Goal: Task Accomplishment & Management: Manage account settings

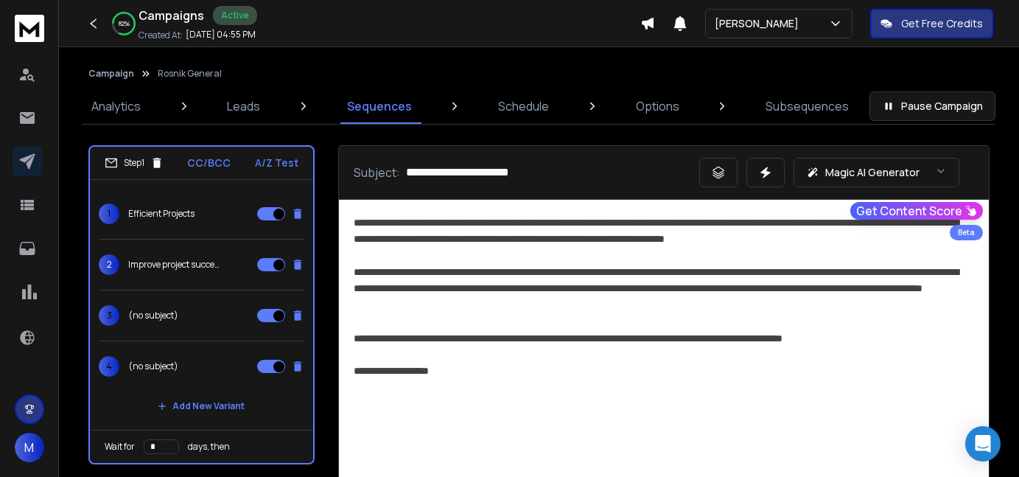
scroll to position [64, 0]
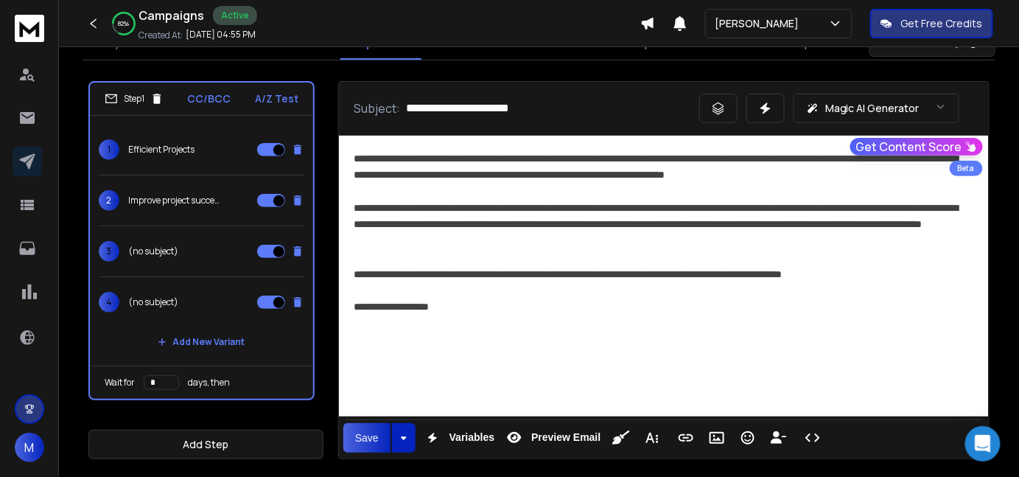
click at [177, 191] on div "2 Improve project success" at bounding box center [161, 200] width 124 height 21
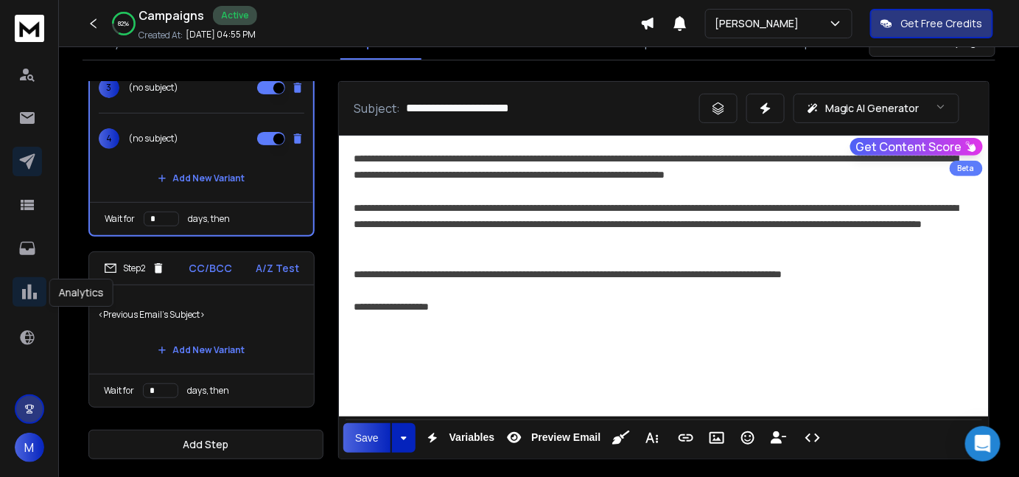
click at [24, 298] on icon at bounding box center [29, 291] width 15 height 15
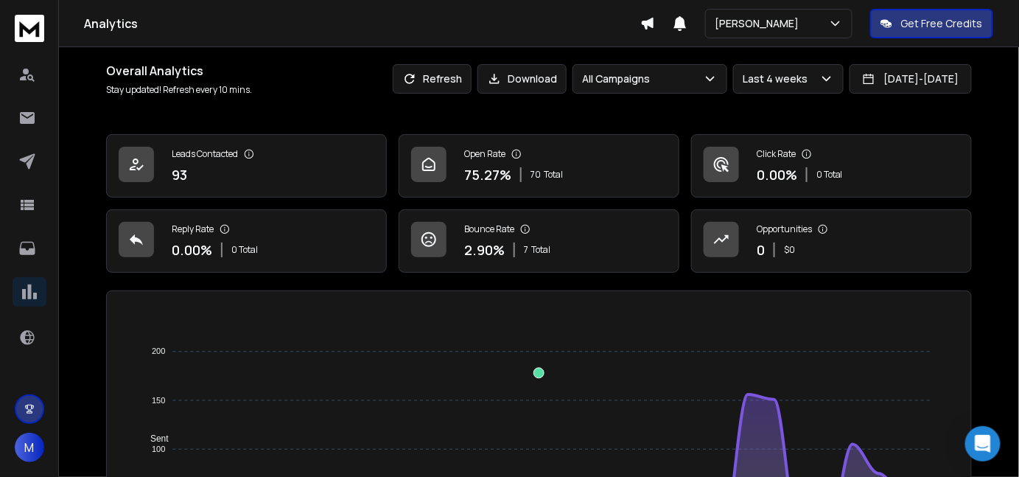
click at [194, 153] on p "Leads Contacted" at bounding box center [205, 154] width 66 height 12
click at [628, 89] on button "All Campaigns" at bounding box center [650, 78] width 155 height 29
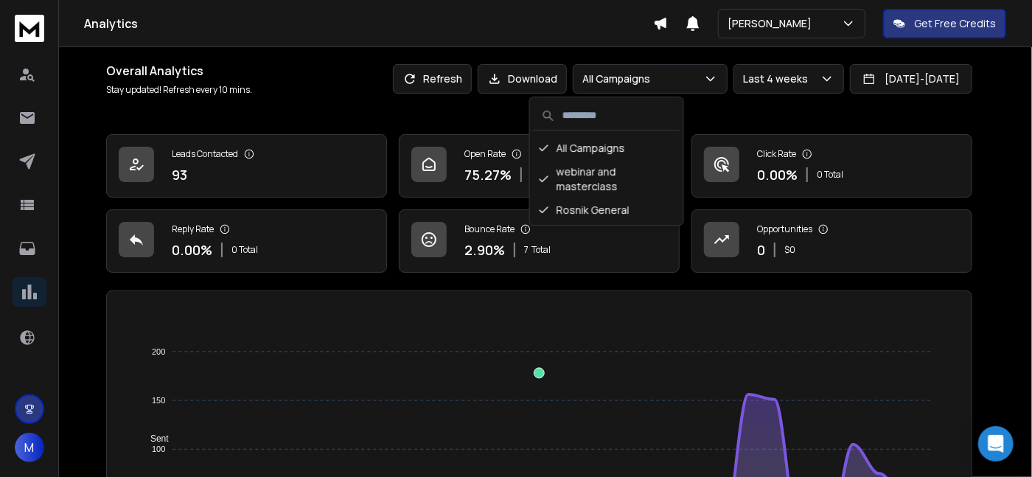
click at [433, 111] on div "Overall Analytics Stay updated! Refresh every 10 mins. Refresh Download All Cam…" at bounding box center [539, 440] width 866 height 756
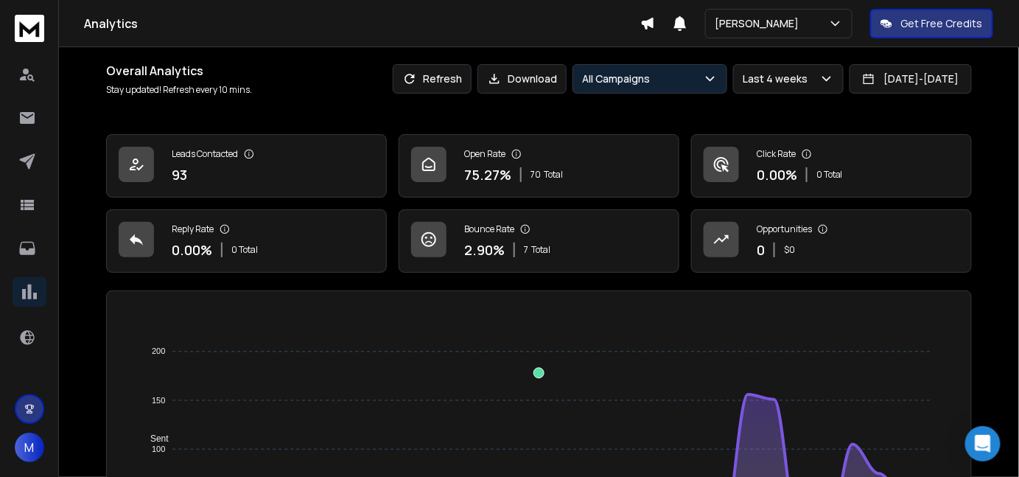
click at [584, 80] on p "All Campaigns" at bounding box center [619, 78] width 74 height 15
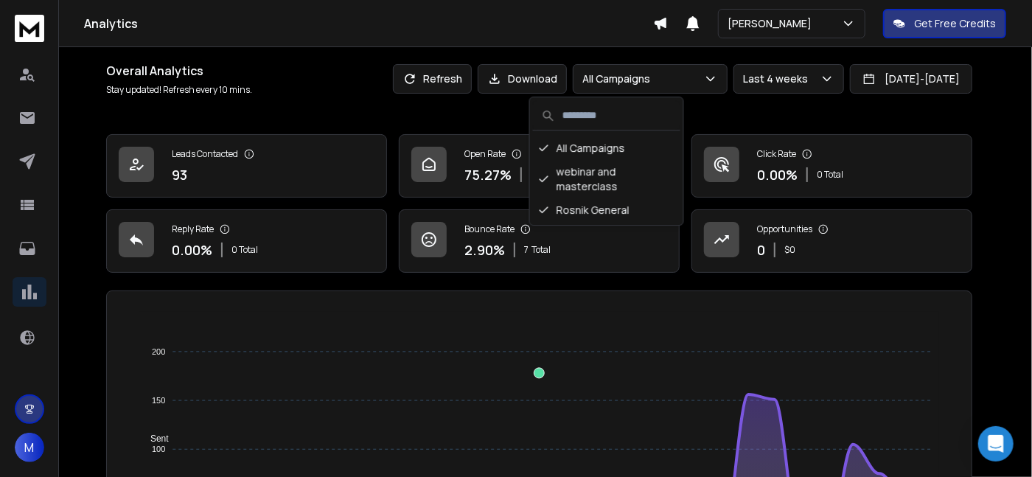
click at [288, 97] on div "Overall Analytics Stay updated! Refresh every 10 mins. Refresh Download All Cam…" at bounding box center [539, 83] width 866 height 43
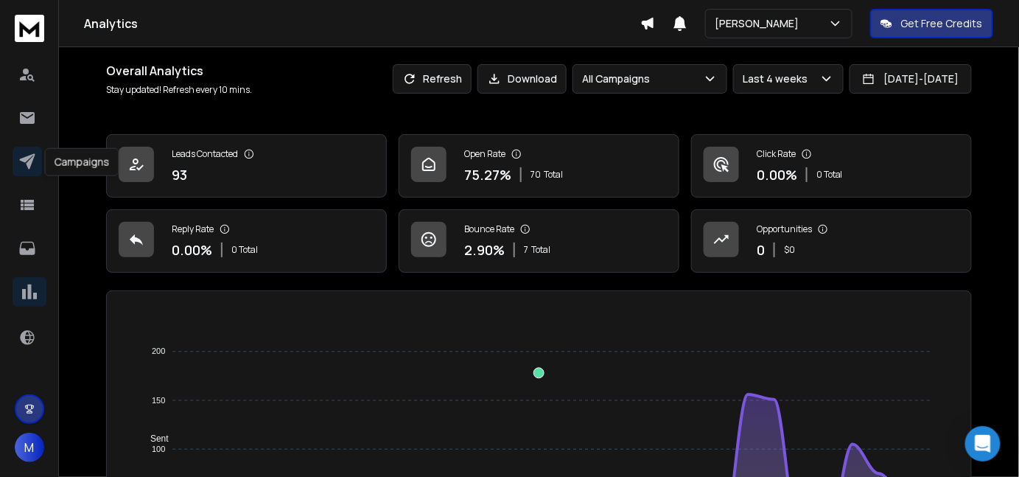
click at [32, 159] on icon at bounding box center [26, 160] width 15 height 15
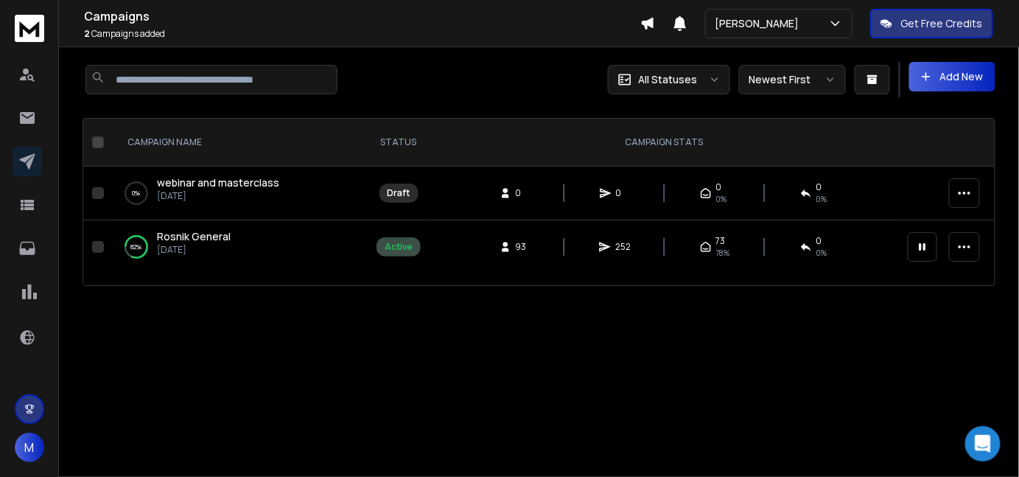
click at [212, 189] on link "webinar and masterclass" at bounding box center [218, 182] width 122 height 15
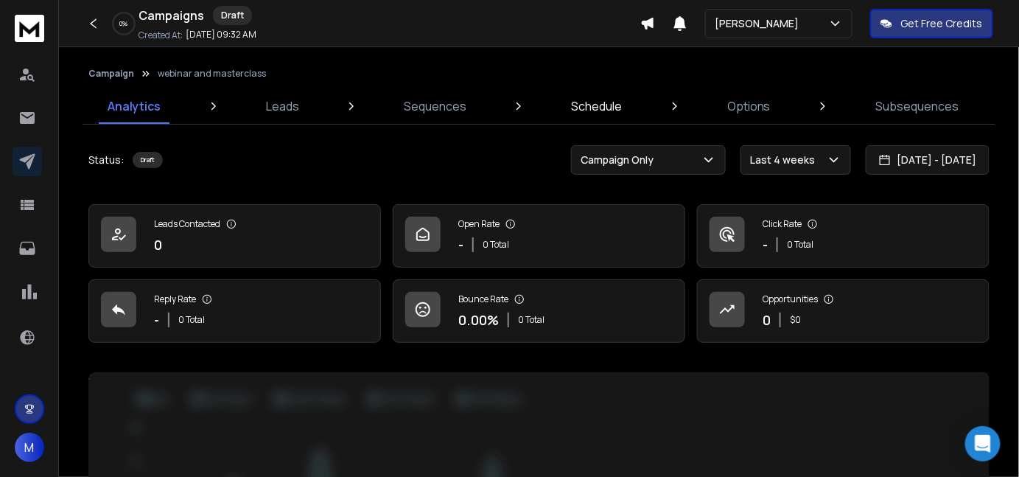
click at [583, 106] on p "Schedule" at bounding box center [597, 106] width 51 height 18
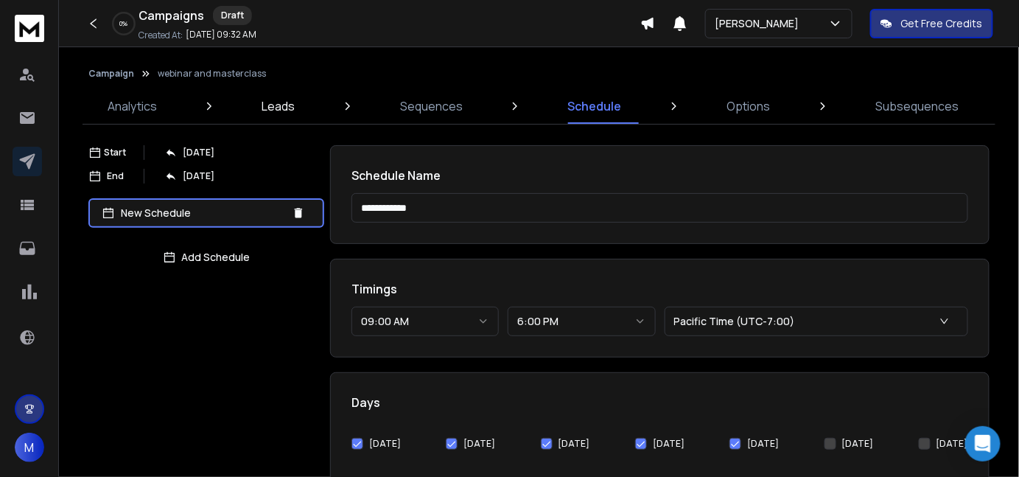
click at [255, 102] on link "Leads" at bounding box center [278, 105] width 51 height 35
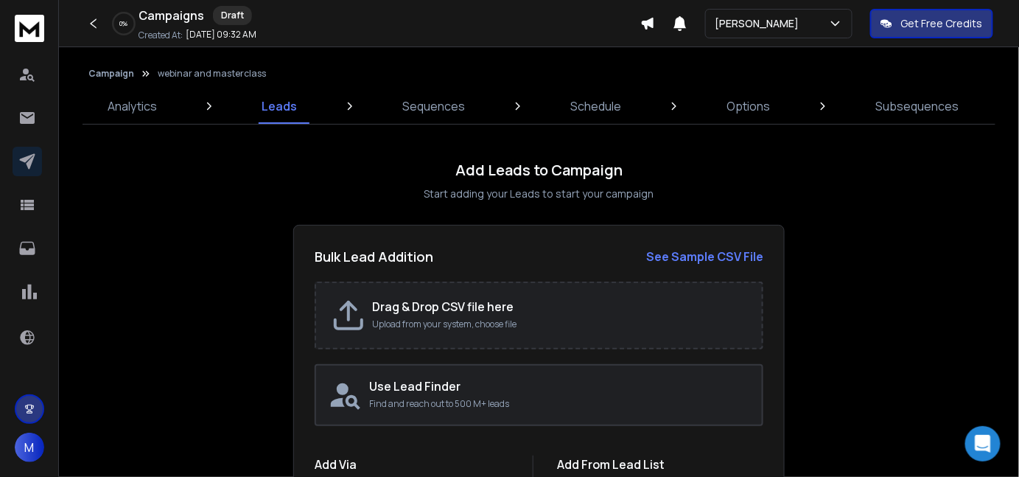
scroll to position [156, 0]
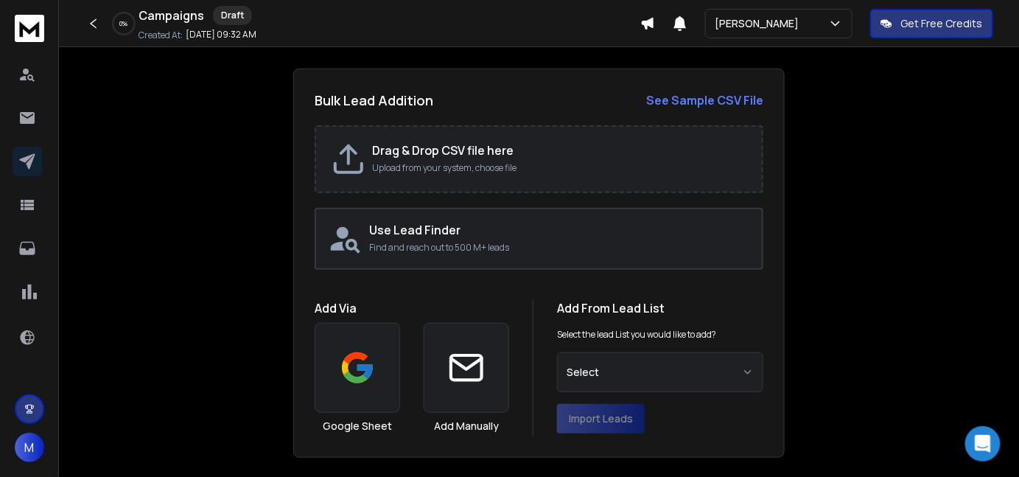
click at [436, 164] on p "Upload from your system, choose file" at bounding box center [559, 168] width 375 height 12
type input "**********"
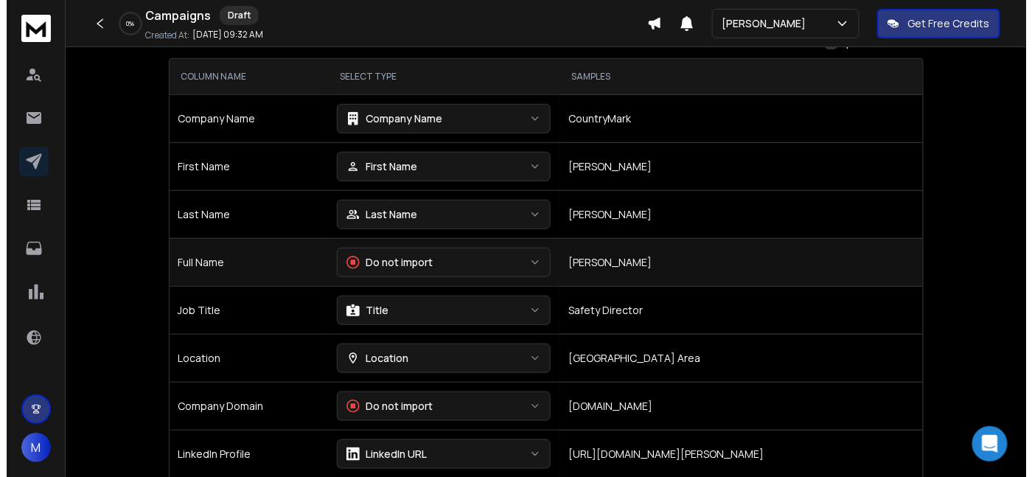
scroll to position [514, 0]
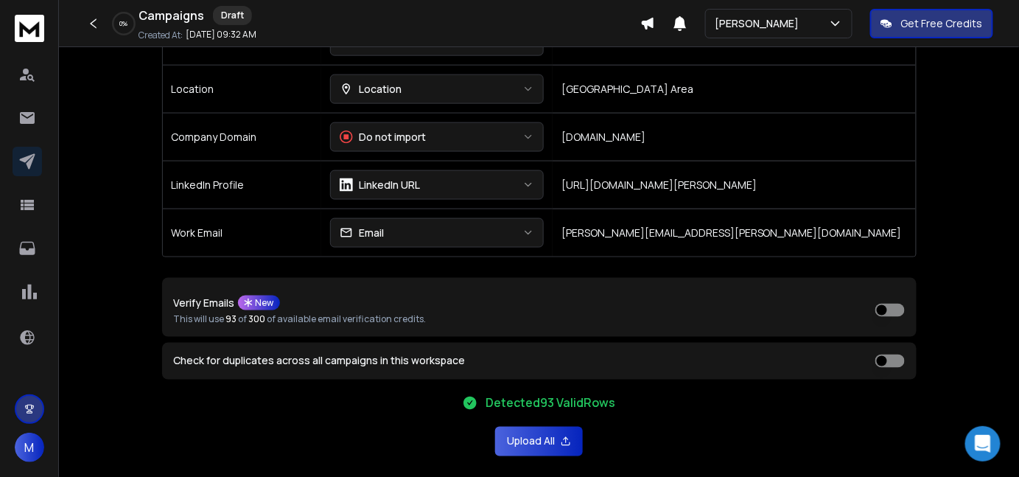
click at [556, 441] on button "Upload All" at bounding box center [539, 441] width 88 height 29
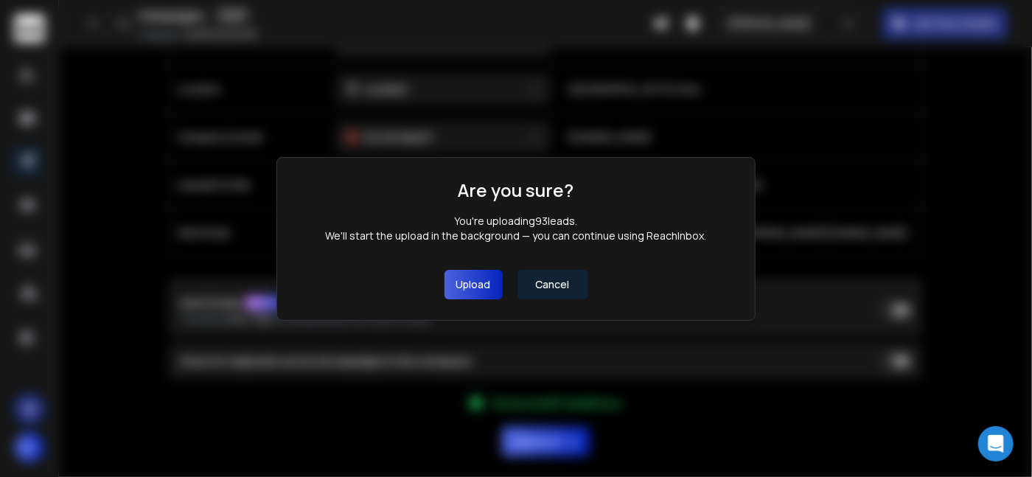
click at [478, 292] on button "Upload" at bounding box center [473, 284] width 58 height 29
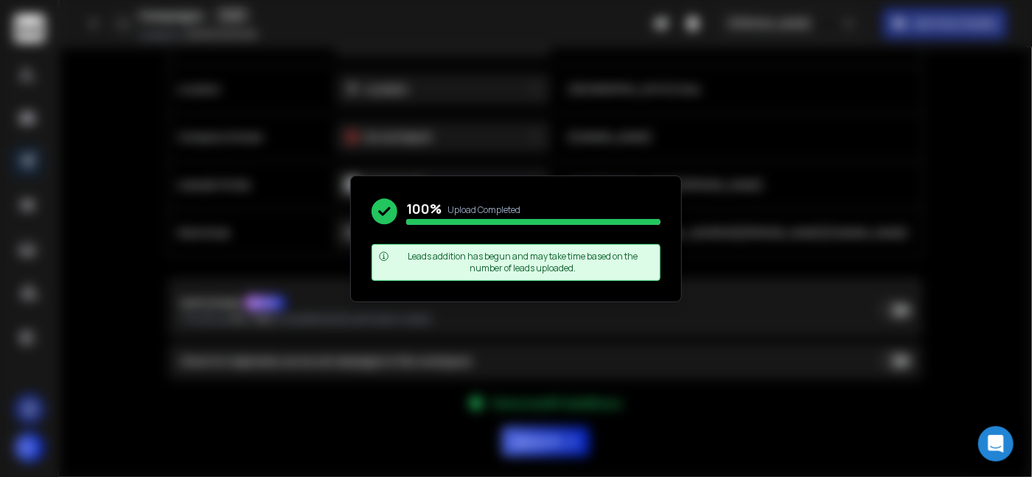
click at [451, 139] on button "Do not import" at bounding box center [443, 136] width 214 height 29
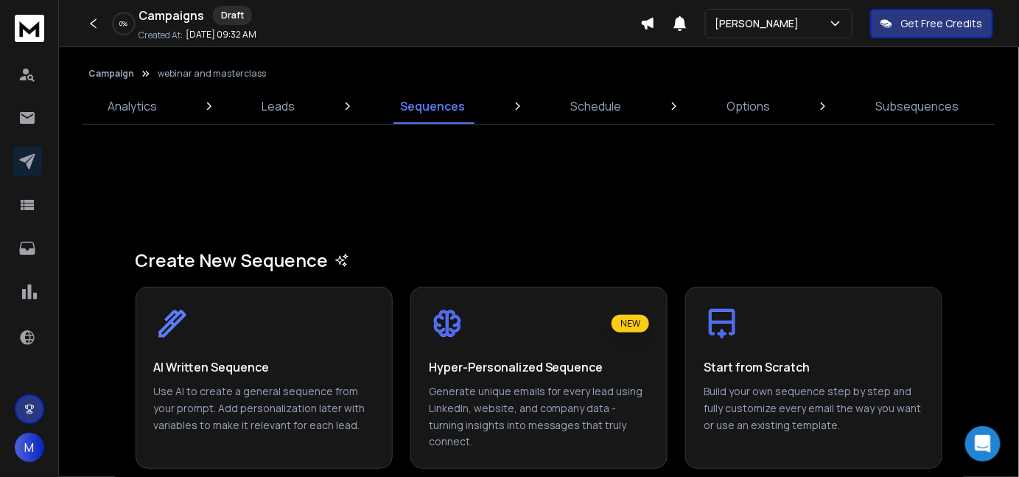
click at [795, 360] on h3 "Start from Scratch" at bounding box center [757, 367] width 106 height 15
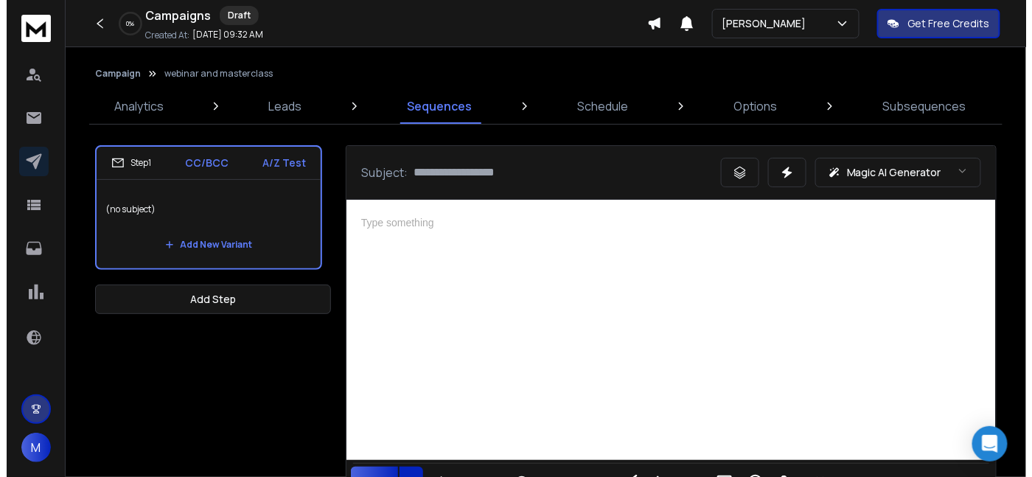
scroll to position [46, 0]
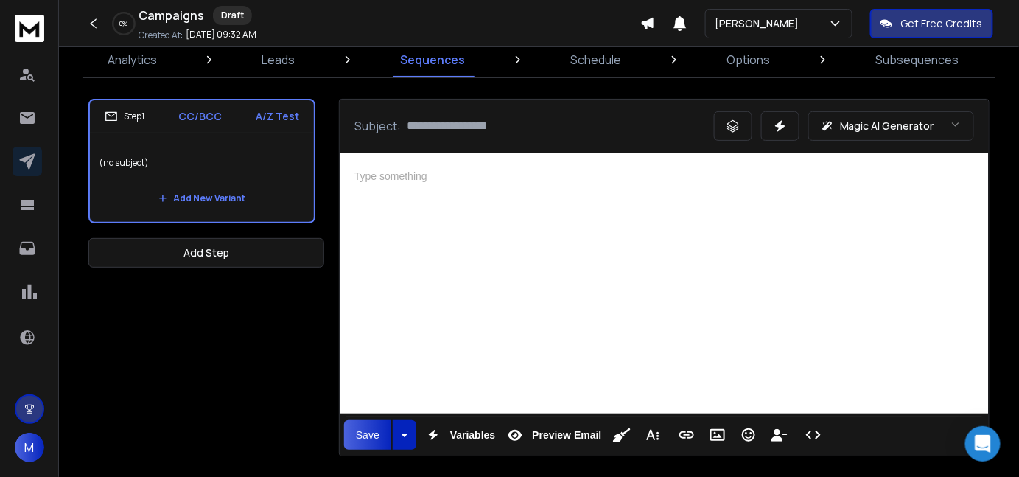
click at [480, 113] on div "Subject: Magic AI Generator" at bounding box center [664, 126] width 649 height 54
click at [785, 121] on icon "button" at bounding box center [780, 125] width 13 height 13
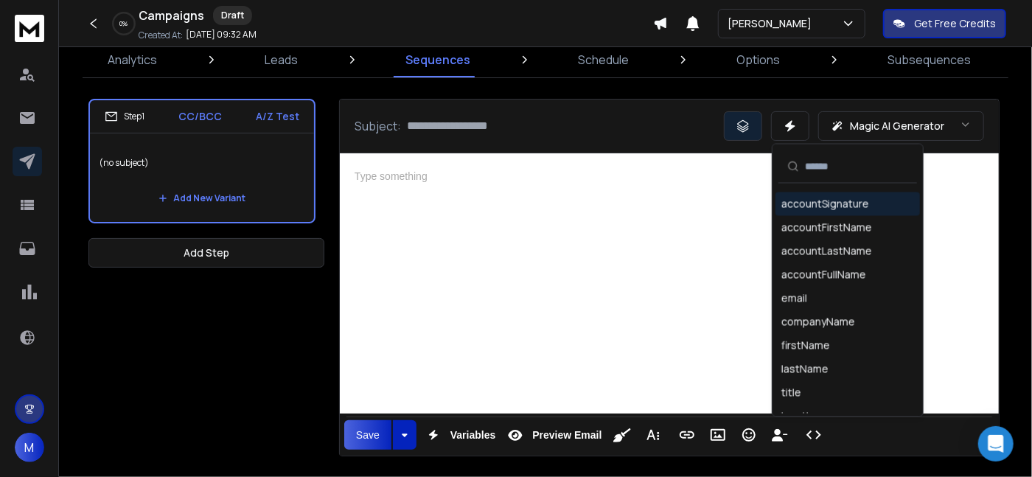
click at [729, 121] on button at bounding box center [743, 125] width 38 height 29
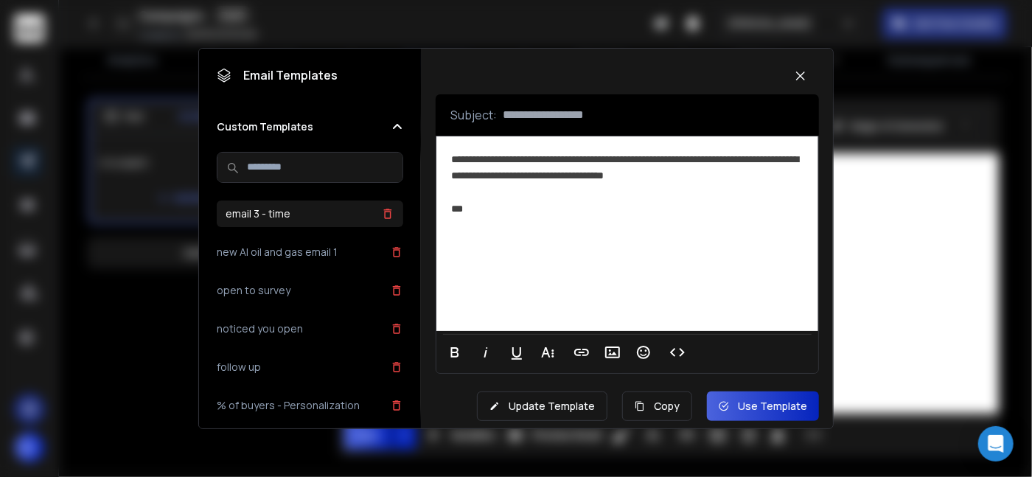
click at [282, 253] on h3 "new AI oil and gas email 1" at bounding box center [277, 252] width 121 height 15
type input "**********"
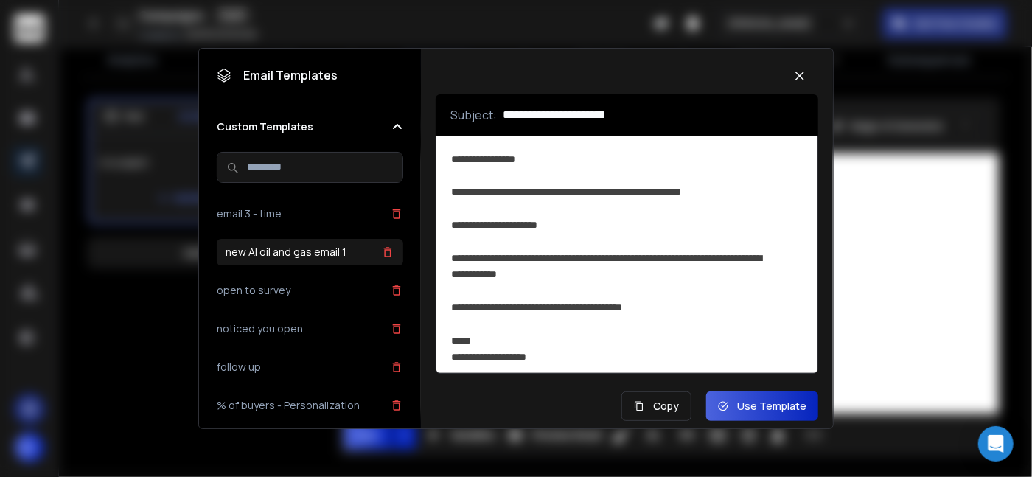
click at [267, 224] on div "email 3 - time" at bounding box center [310, 213] width 186 height 27
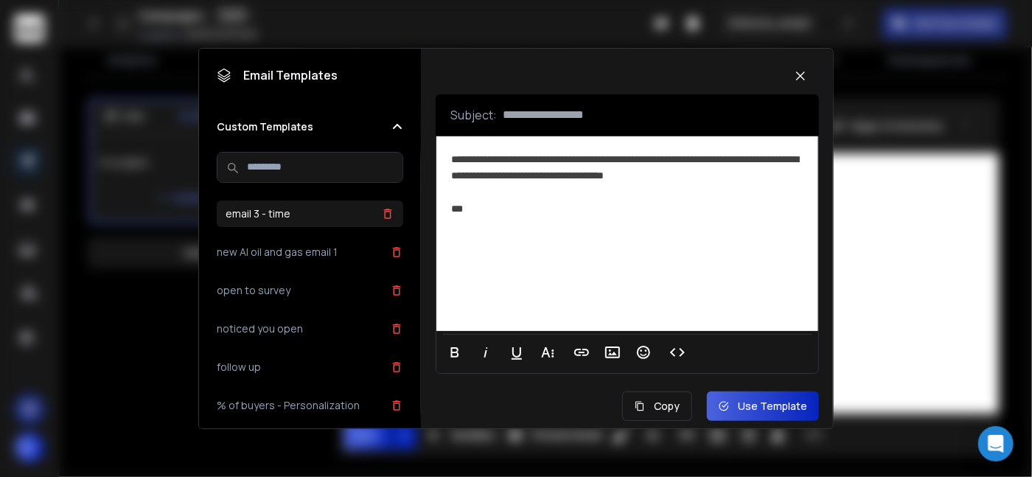
click at [259, 246] on h3 "new AI oil and gas email 1" at bounding box center [277, 252] width 121 height 15
type input "**********"
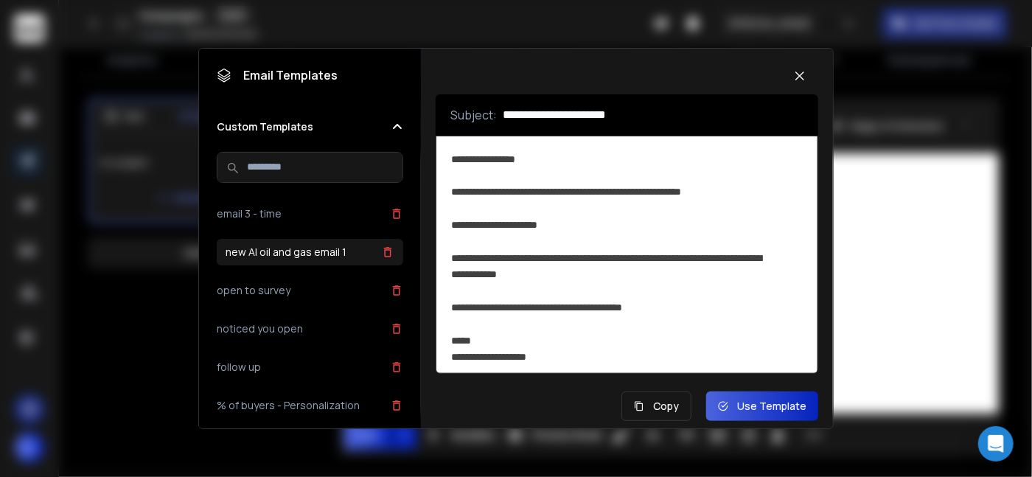
scroll to position [7, 0]
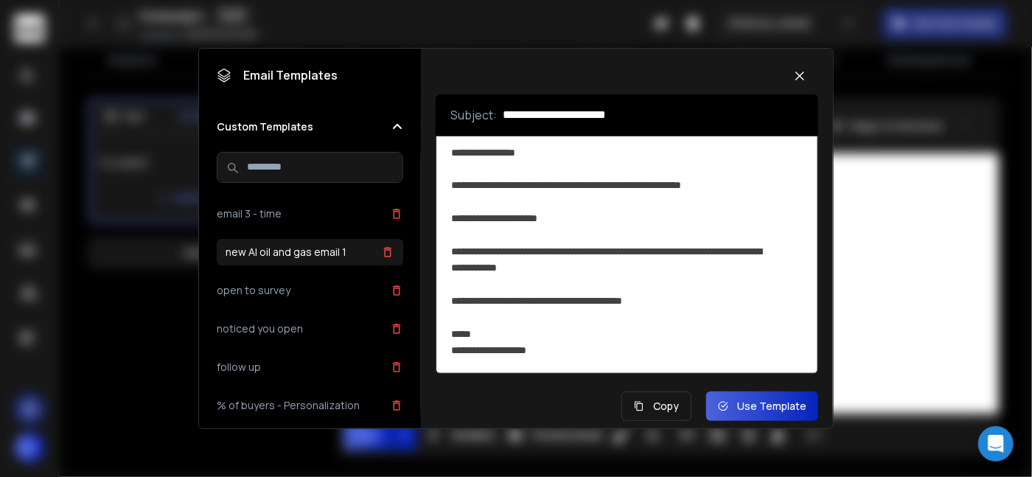
click at [762, 406] on button "Use Template" at bounding box center [762, 405] width 112 height 29
type input "**********"
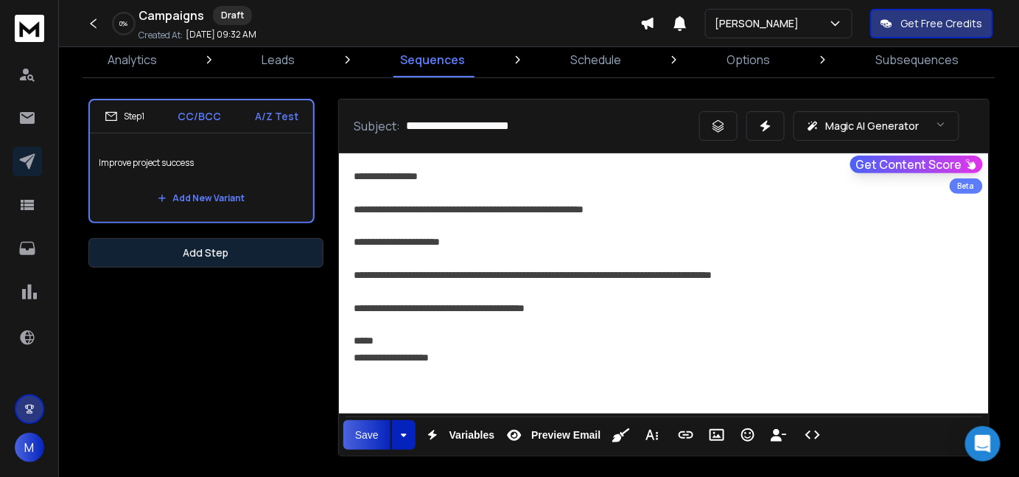
click at [201, 256] on button "Add Step" at bounding box center [205, 252] width 235 height 29
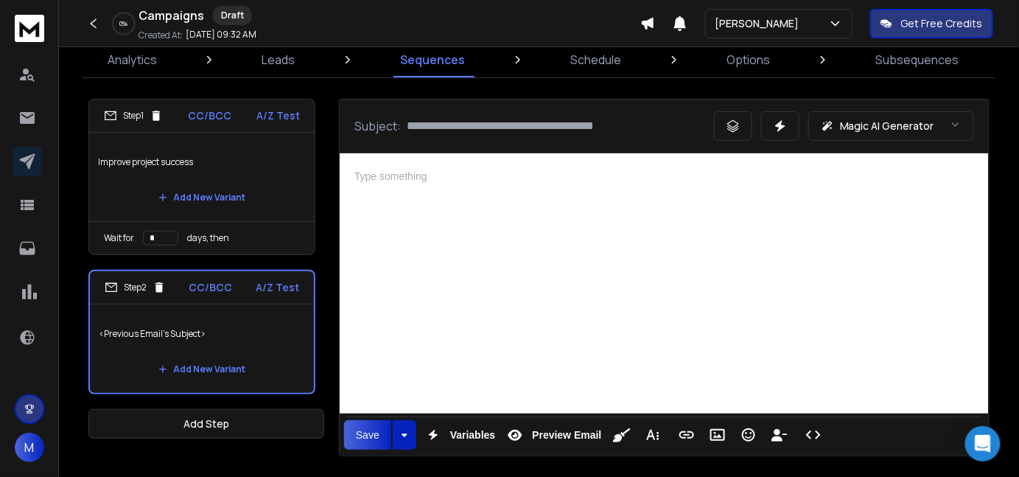
click at [178, 335] on p "<Previous Email's Subject>" at bounding box center [202, 333] width 206 height 41
click at [182, 341] on p "<Previous Email's Subject>" at bounding box center [202, 333] width 206 height 41
click at [610, 67] on p "Schedule" at bounding box center [595, 60] width 51 height 18
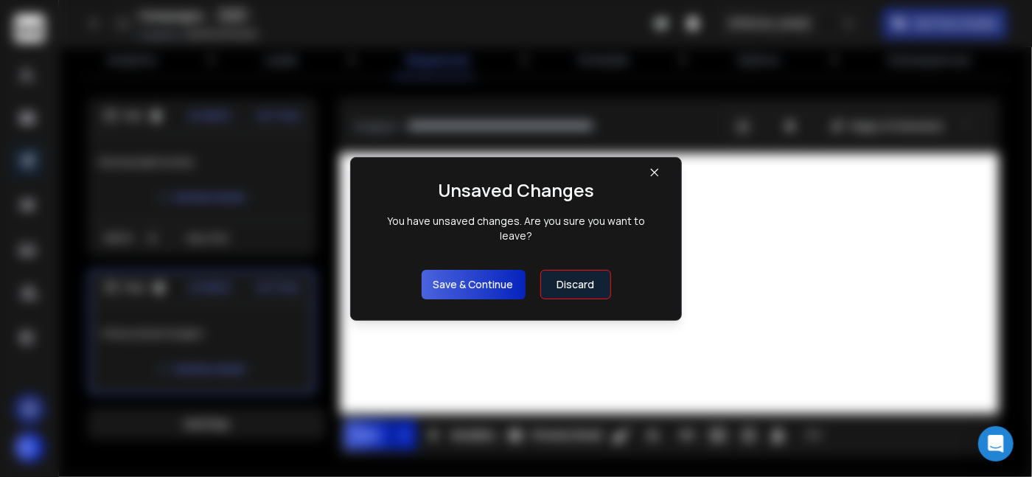
click at [668, 178] on div "Unsaved Changes You have unsaved changes. Are you sure you want to leave? Save …" at bounding box center [516, 239] width 332 height 164
click at [657, 176] on icon at bounding box center [655, 172] width 8 height 8
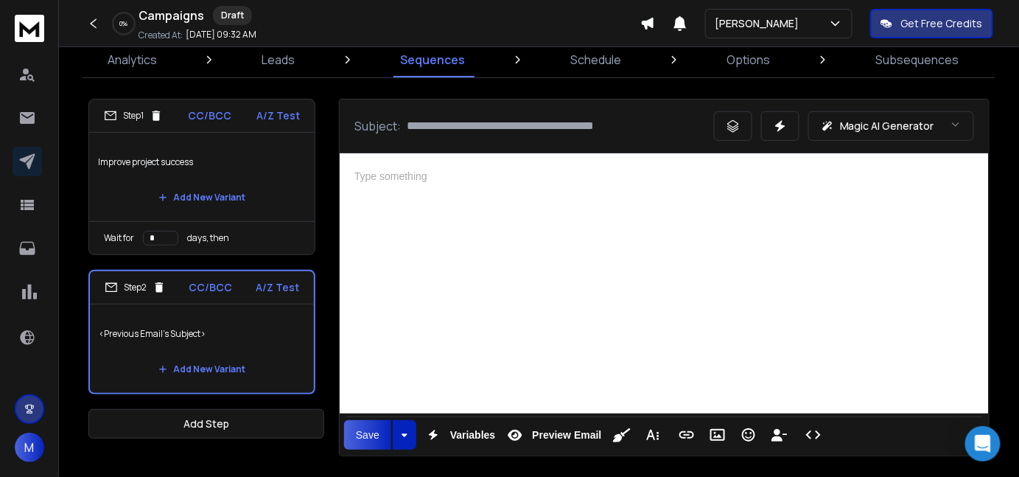
click at [445, 66] on p "Sequences" at bounding box center [433, 60] width 65 height 18
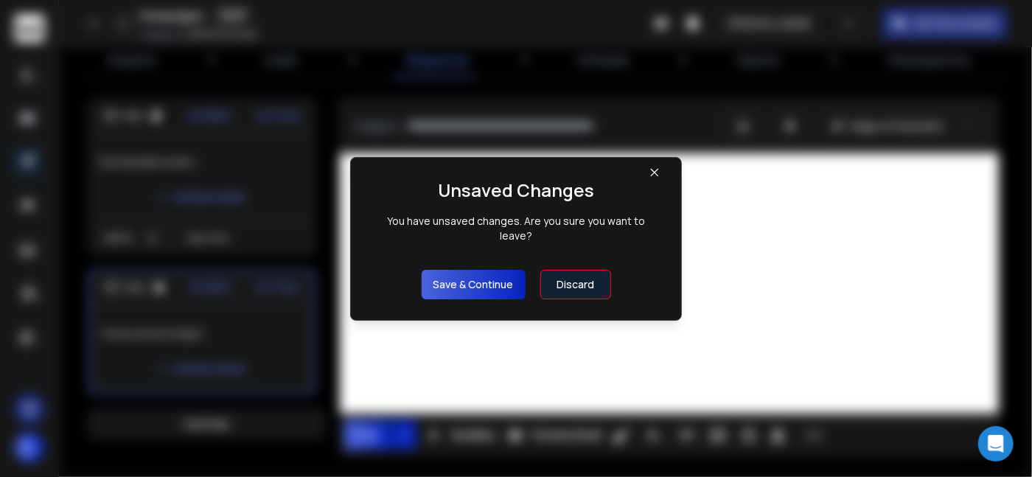
click at [649, 178] on icon at bounding box center [655, 173] width 12 height 12
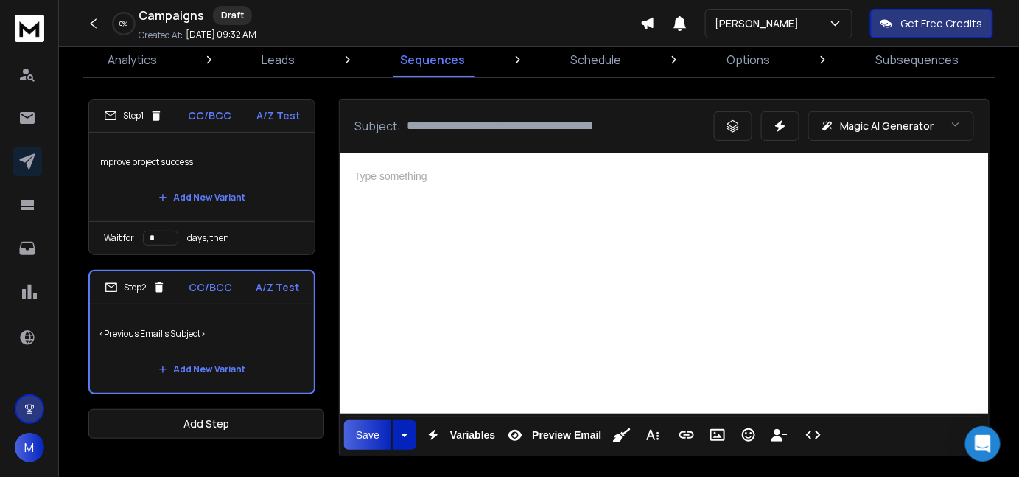
click at [483, 122] on input at bounding box center [553, 126] width 293 height 18
click at [425, 175] on div at bounding box center [665, 176] width 620 height 16
click at [730, 130] on icon at bounding box center [733, 125] width 13 height 13
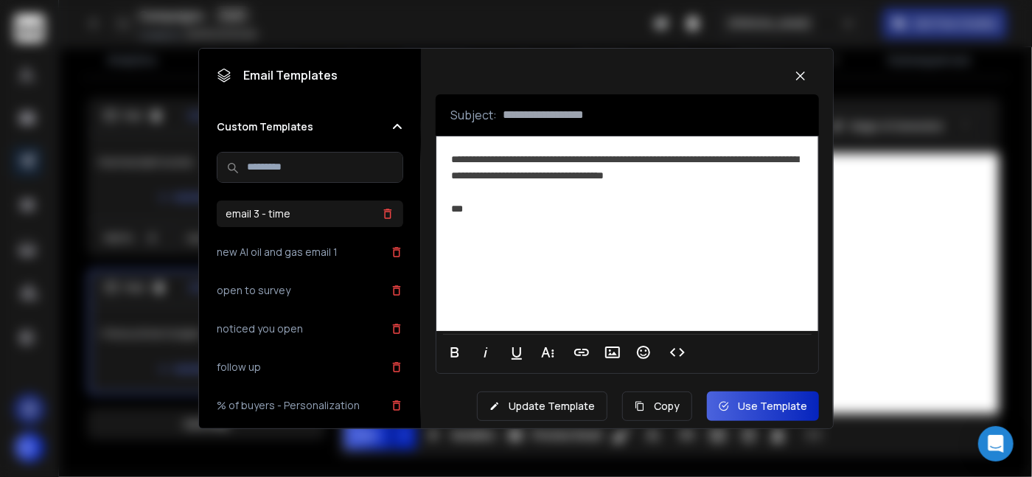
click at [282, 258] on h3 "new AI oil and gas email 1" at bounding box center [277, 252] width 121 height 15
type input "**********"
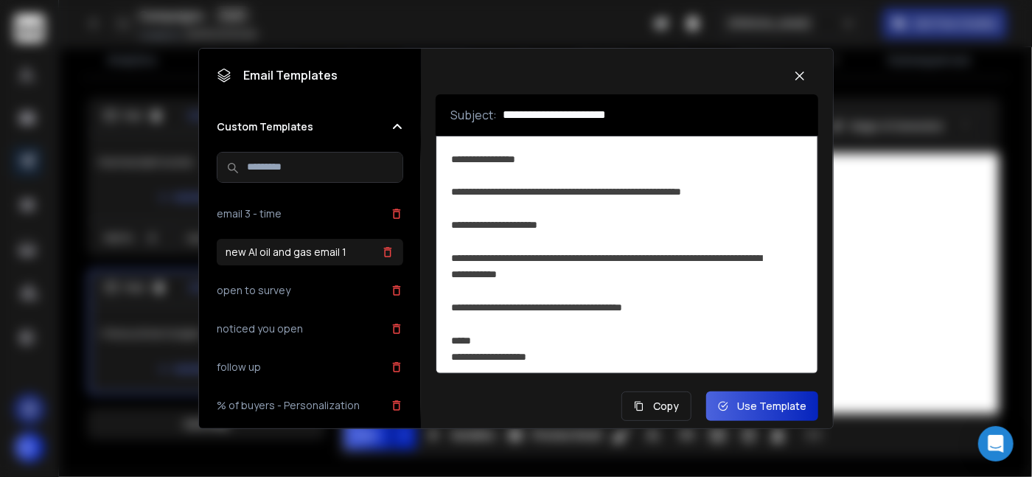
click at [270, 288] on h3 "open to survey" at bounding box center [254, 290] width 74 height 15
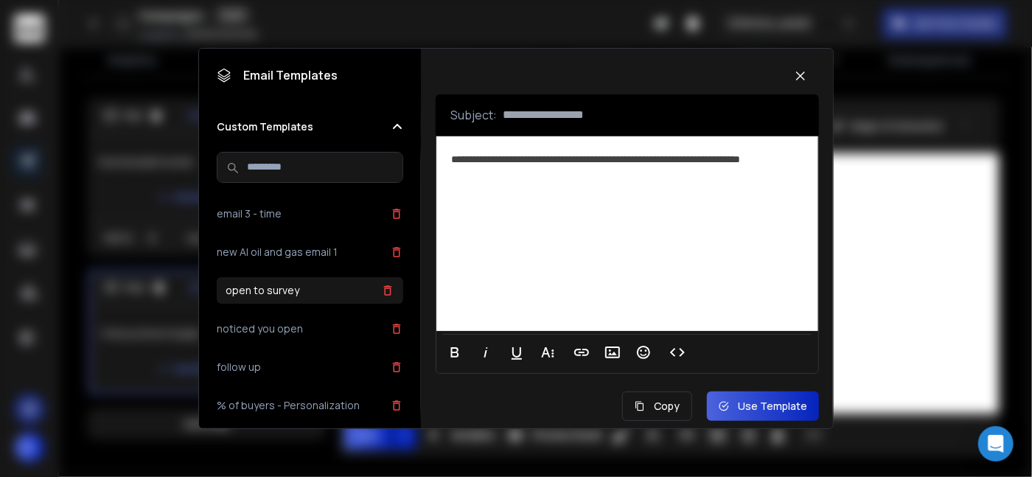
click at [258, 335] on div "noticed you open" at bounding box center [310, 328] width 186 height 27
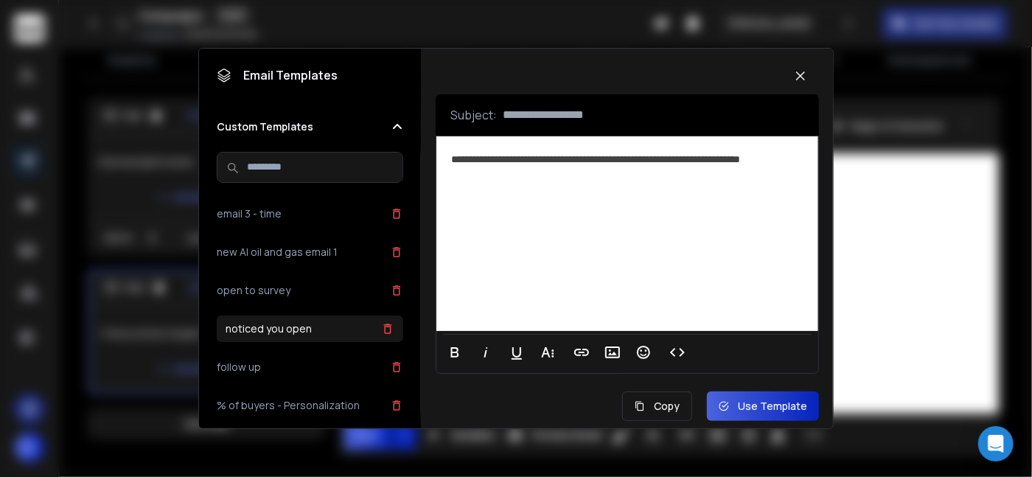
type input "**********"
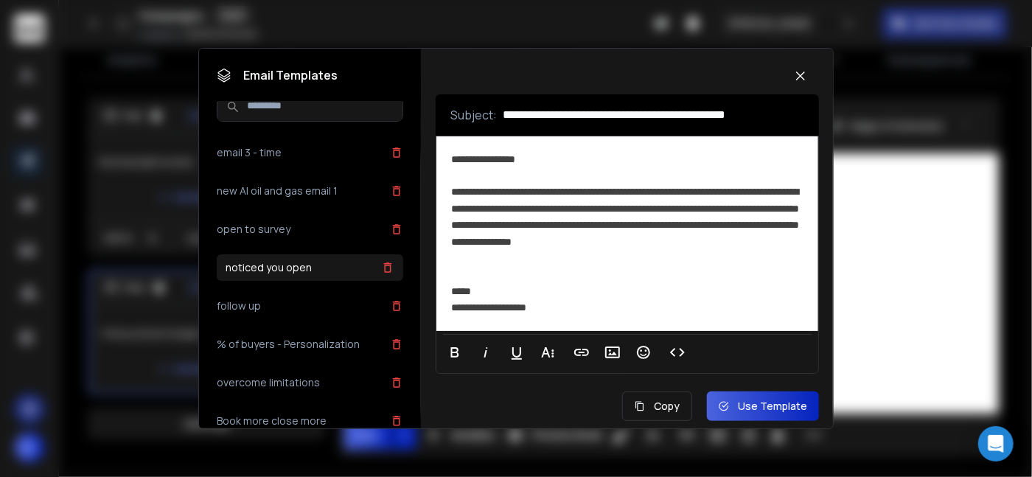
scroll to position [37, 0]
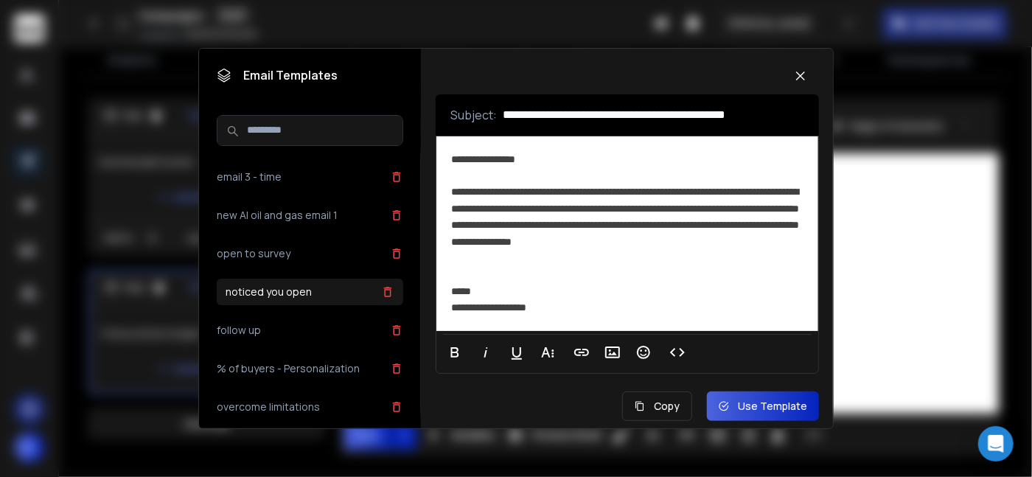
click at [278, 184] on div "email 3 - time" at bounding box center [310, 177] width 186 height 27
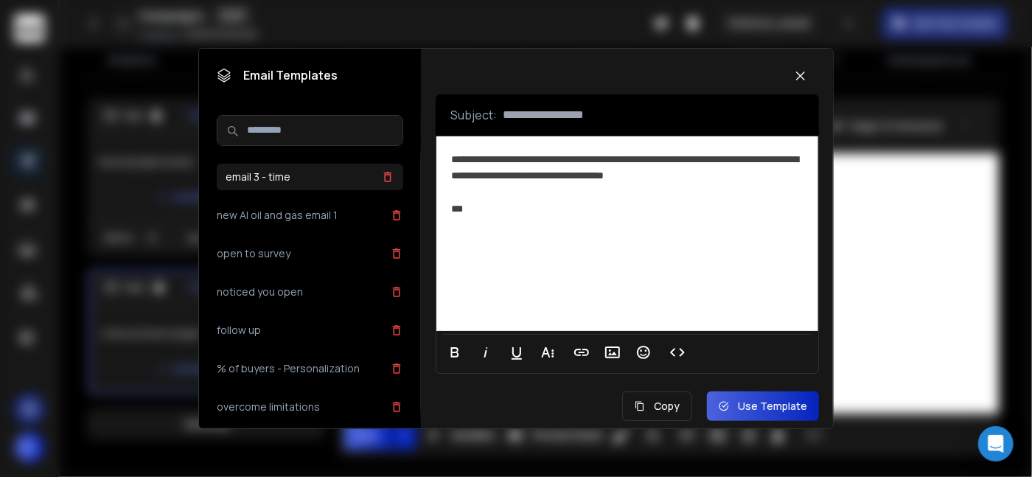
click at [282, 216] on h3 "new AI oil and gas email 1" at bounding box center [277, 215] width 121 height 15
type input "**********"
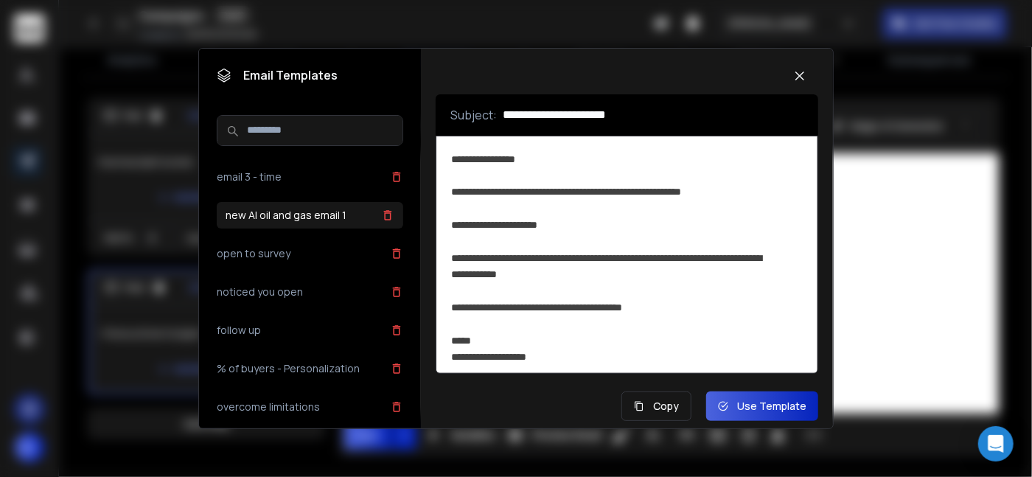
click at [275, 257] on h3 "open to survey" at bounding box center [254, 253] width 74 height 15
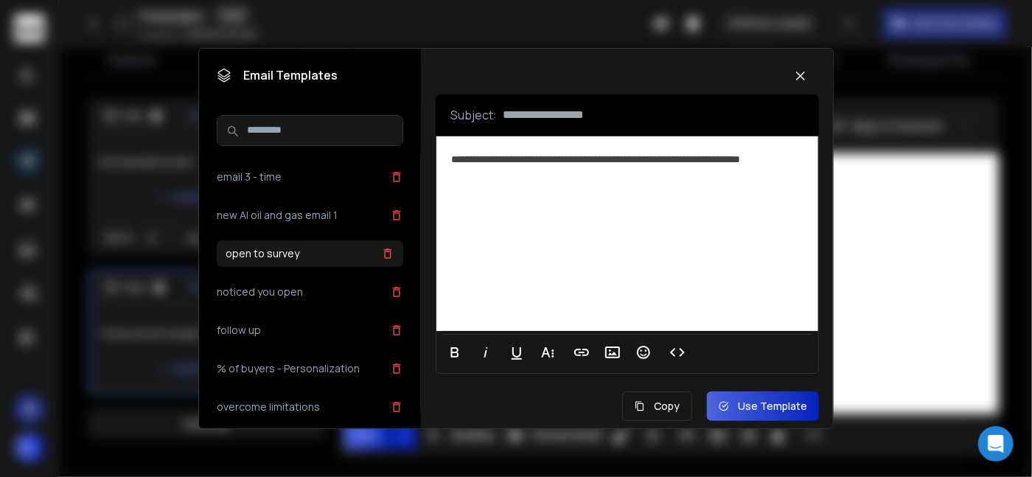
click at [270, 298] on div "noticed you open" at bounding box center [310, 292] width 186 height 27
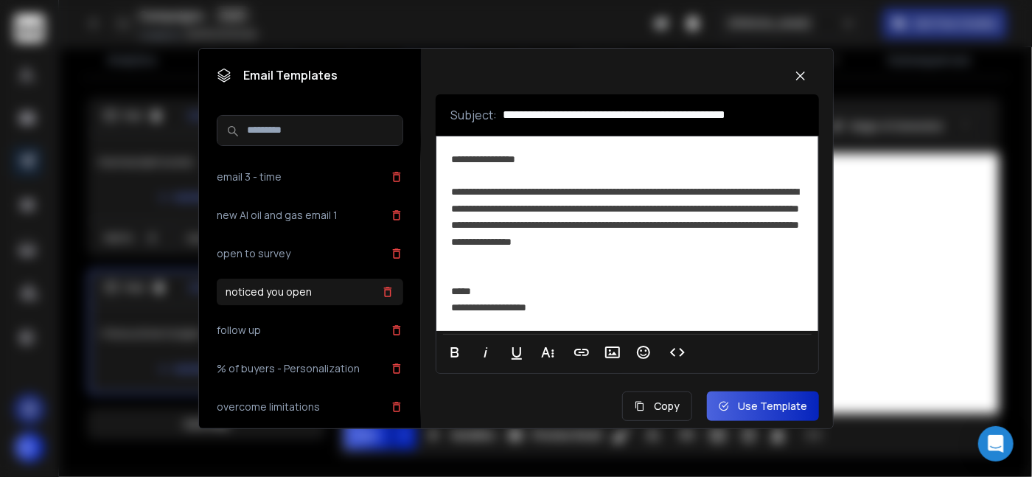
click at [247, 337] on div "follow up" at bounding box center [310, 330] width 186 height 27
type input "**********"
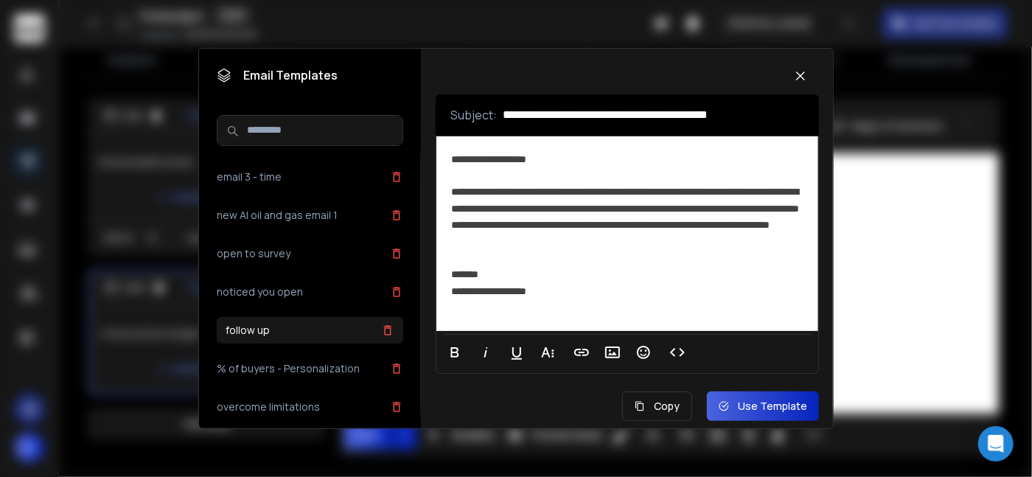
click at [261, 372] on h3 "% of buyers - Personalization" at bounding box center [288, 368] width 143 height 15
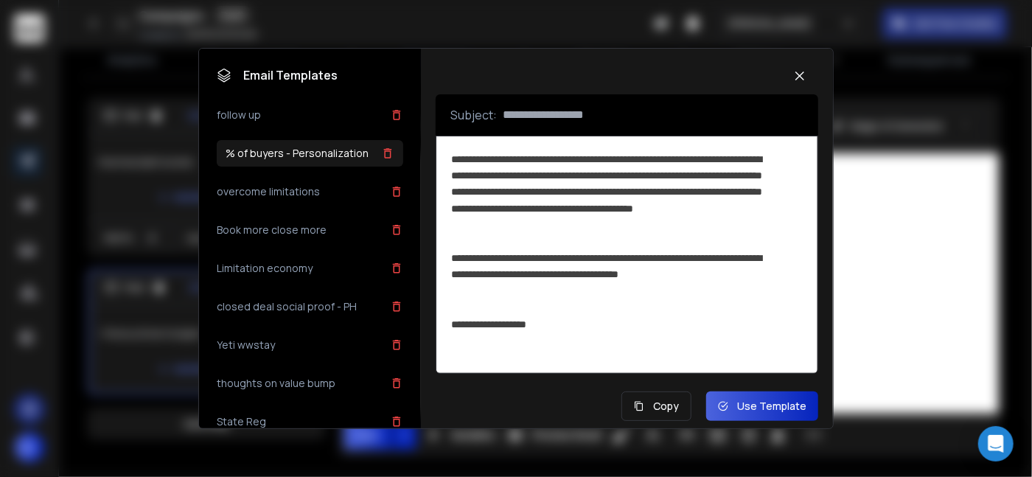
scroll to position [282, 0]
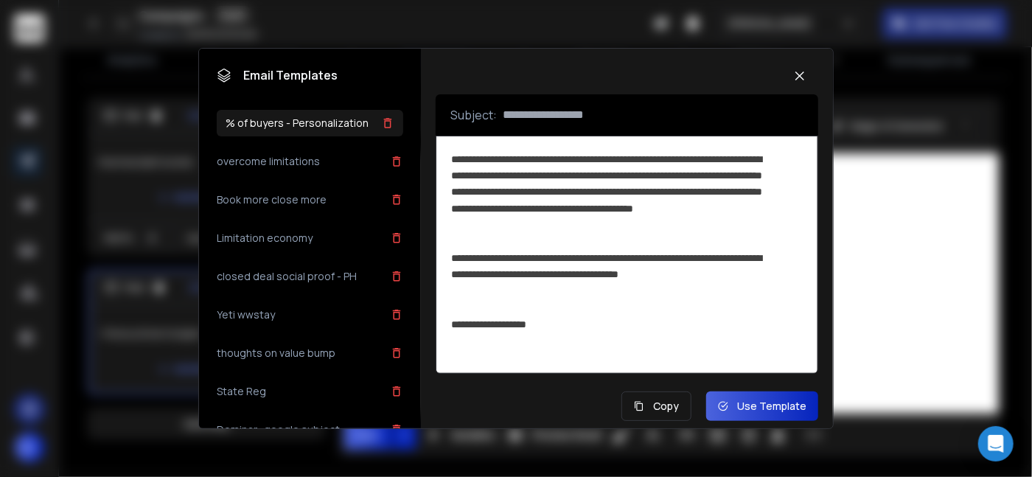
click at [272, 277] on h3 "closed deal social proof - PH" at bounding box center [287, 276] width 140 height 15
type input "**********"
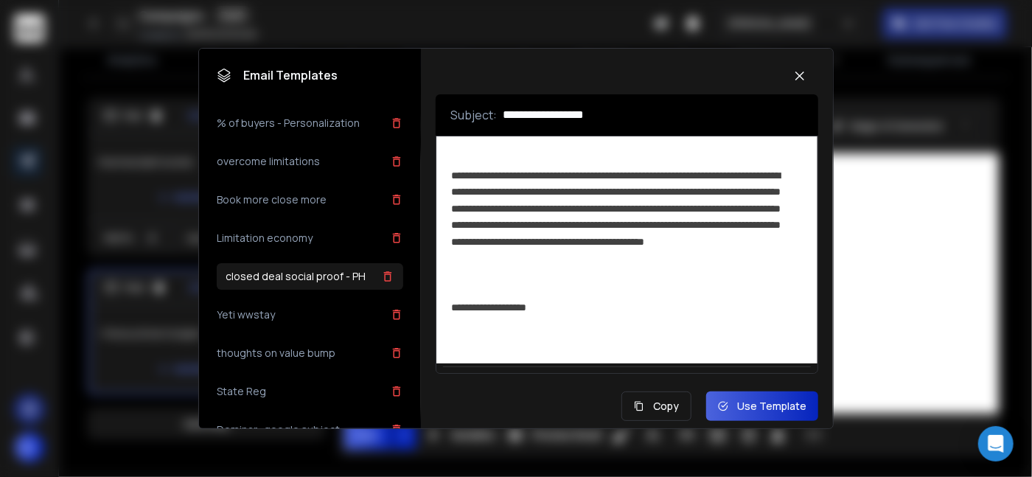
click at [276, 351] on h3 "thoughts on value bump" at bounding box center [276, 353] width 119 height 15
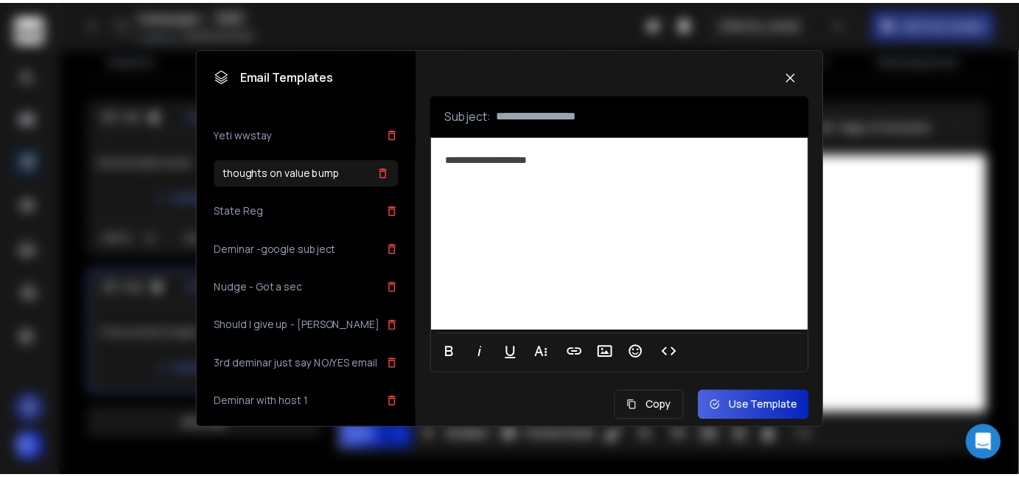
scroll to position [528, 0]
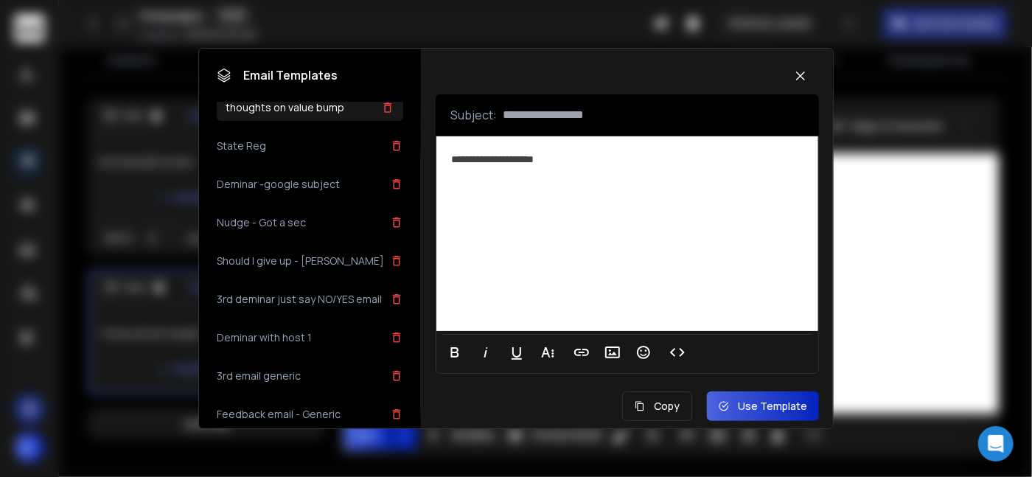
click at [278, 370] on h3 "3rd email generic" at bounding box center [259, 376] width 84 height 15
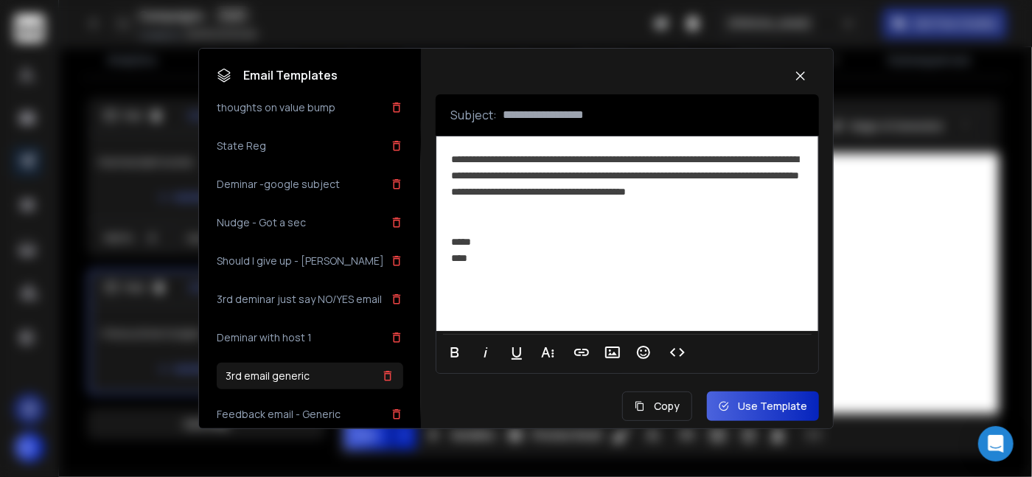
click at [277, 409] on h3 "Feedback email - Generic" at bounding box center [279, 414] width 124 height 15
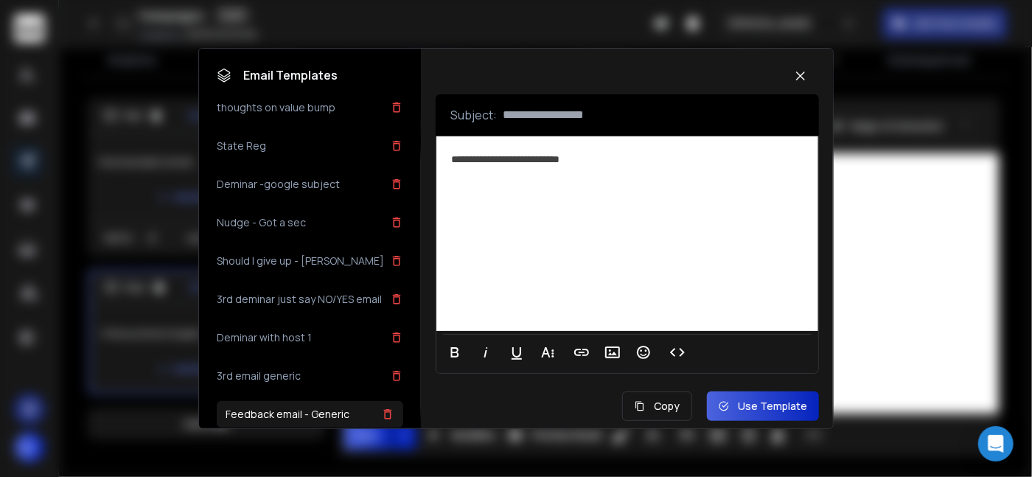
click at [753, 408] on button "Use Template" at bounding box center [763, 405] width 112 height 29
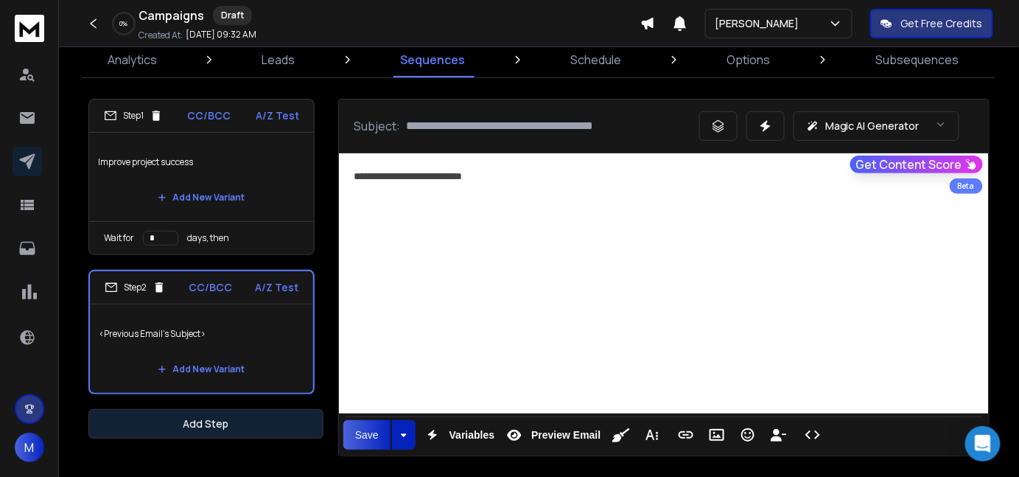
click at [223, 422] on button "Add Step" at bounding box center [205, 423] width 235 height 29
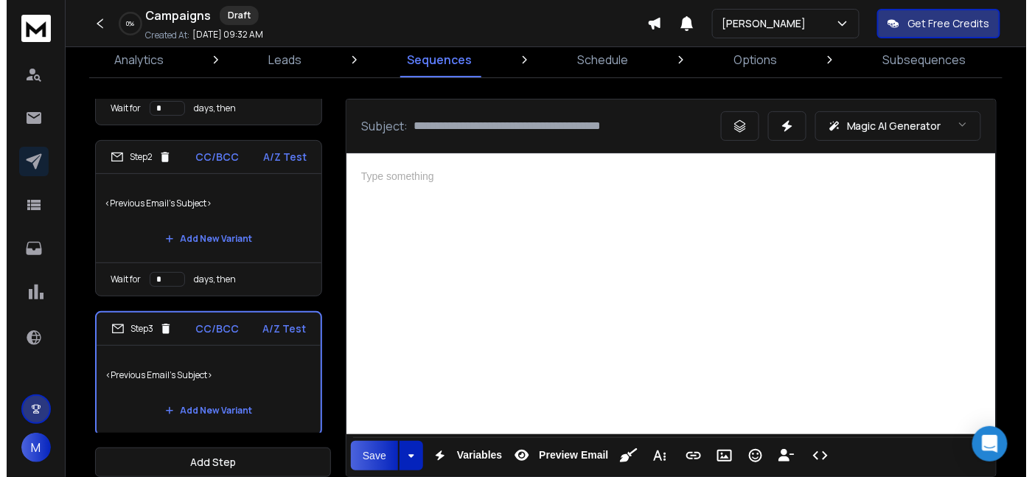
scroll to position [130, 0]
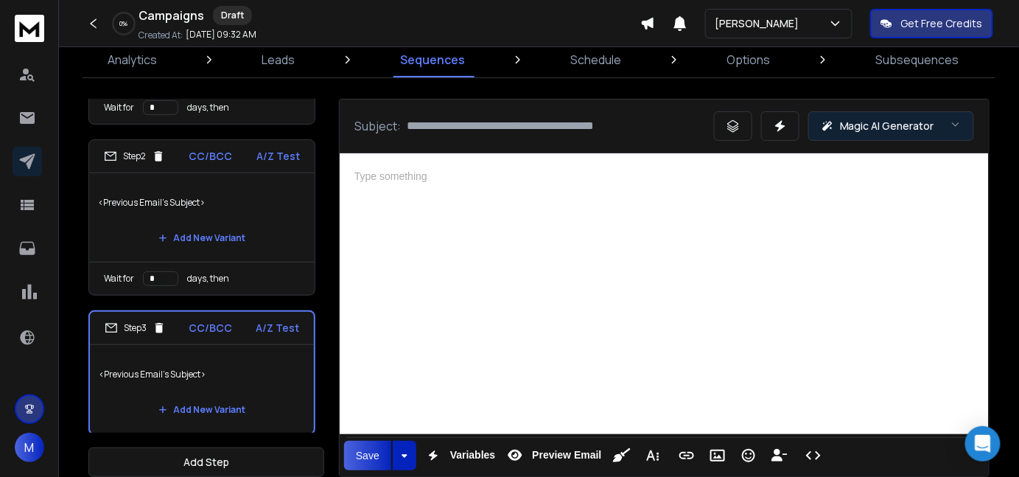
click at [854, 119] on p "Magic AI Generator" at bounding box center [887, 126] width 94 height 15
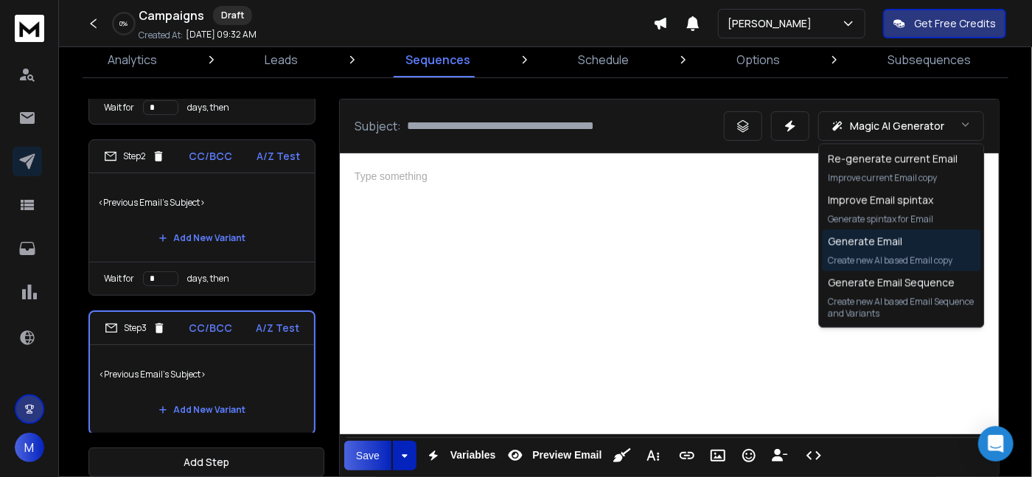
click at [884, 251] on div "Generate Email Create new AI based Email copy" at bounding box center [890, 250] width 125 height 32
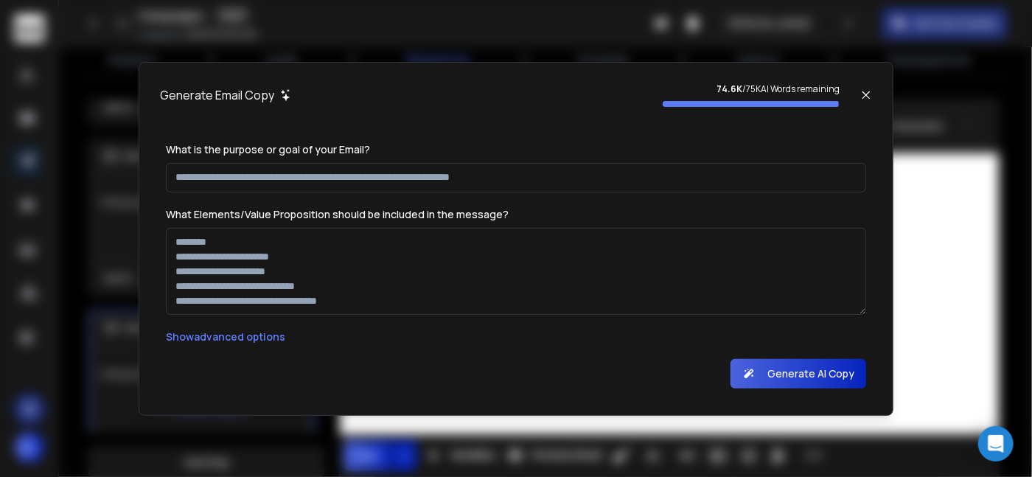
click at [321, 175] on input at bounding box center [516, 177] width 700 height 29
type input "**********"
click at [298, 244] on textarea at bounding box center [516, 271] width 700 height 87
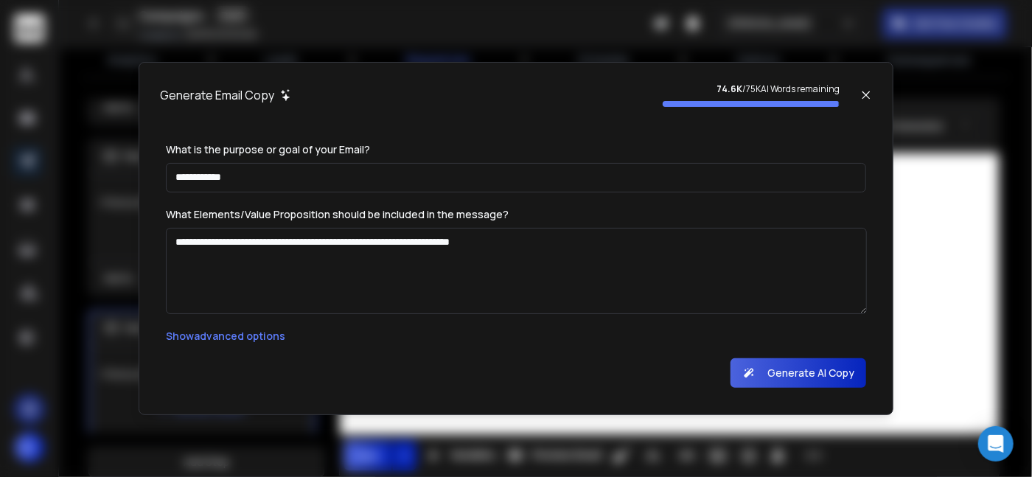
type textarea "**********"
click at [775, 372] on button "Generate AI Copy" at bounding box center [798, 372] width 136 height 29
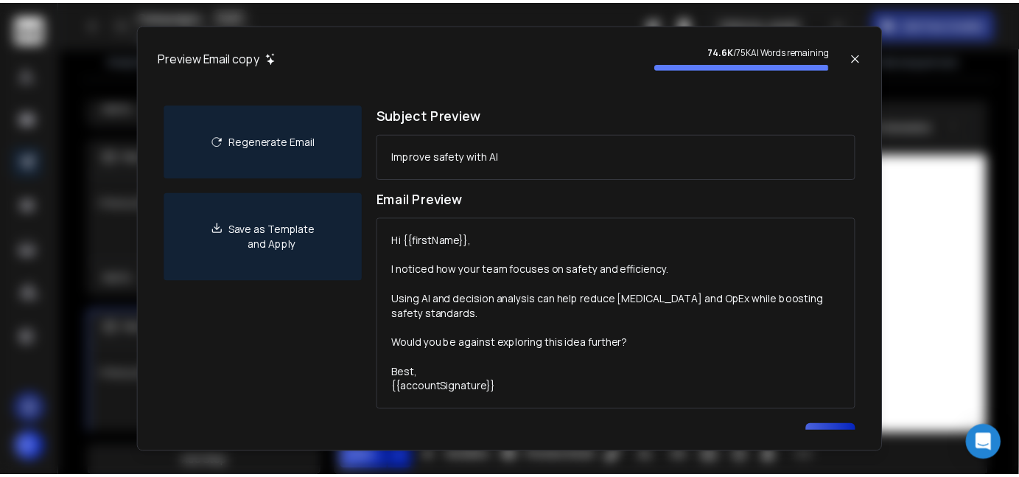
scroll to position [28, 0]
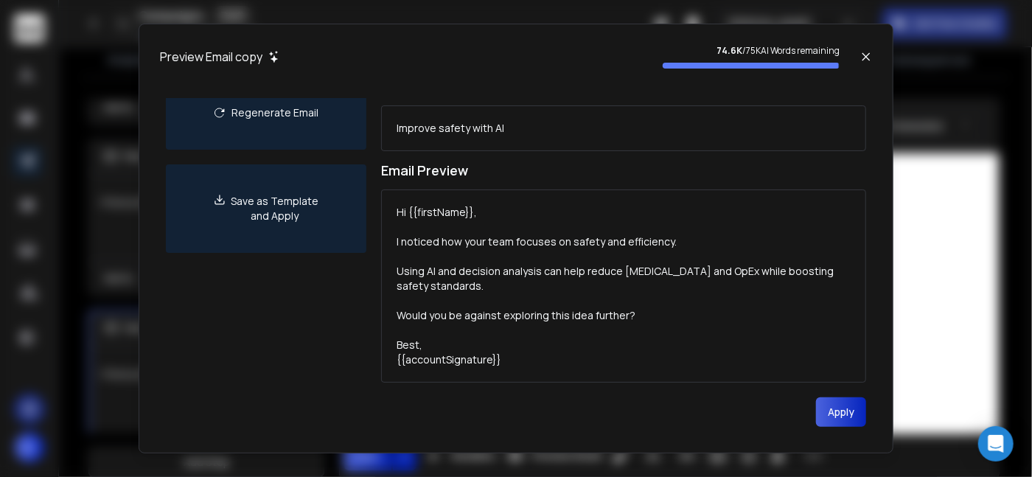
click at [828, 401] on button "Apply" at bounding box center [841, 411] width 50 height 29
type input "**********"
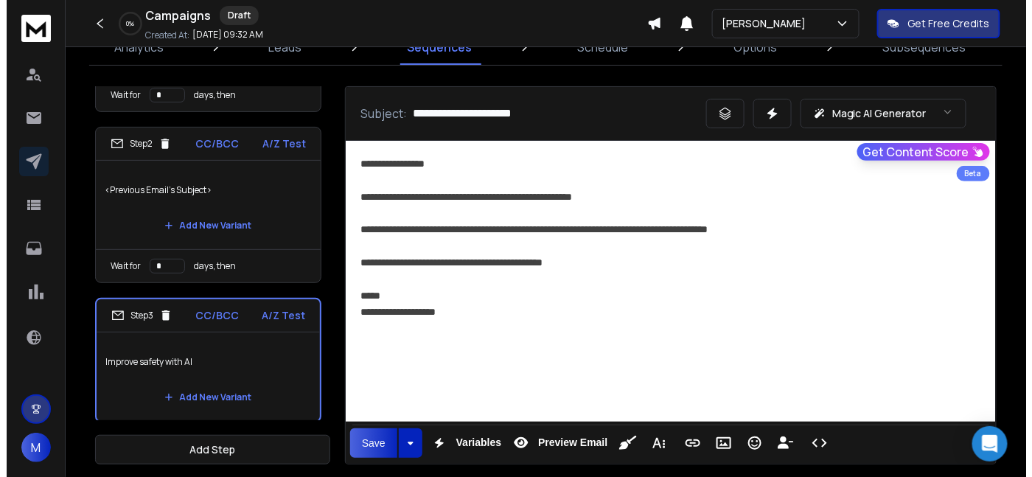
scroll to position [66, 0]
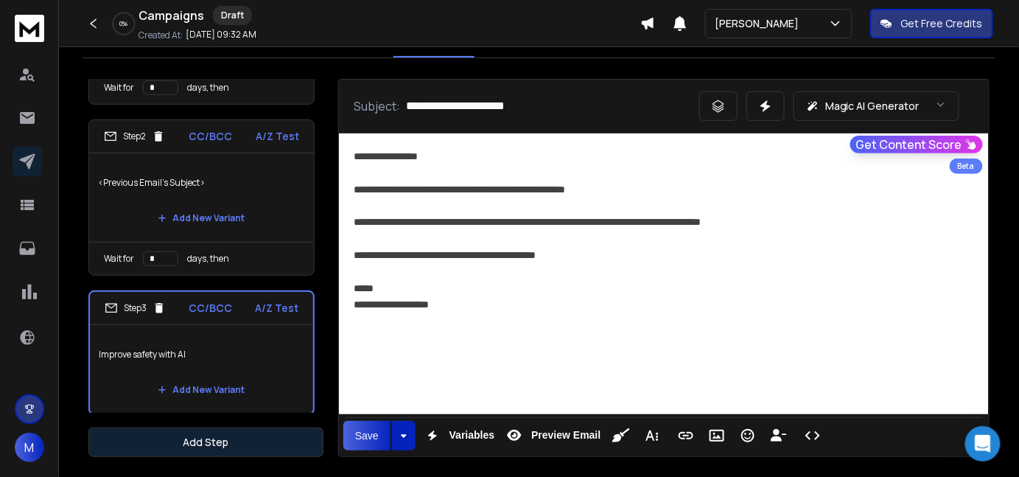
click at [212, 440] on button "Add Step" at bounding box center [205, 441] width 235 height 29
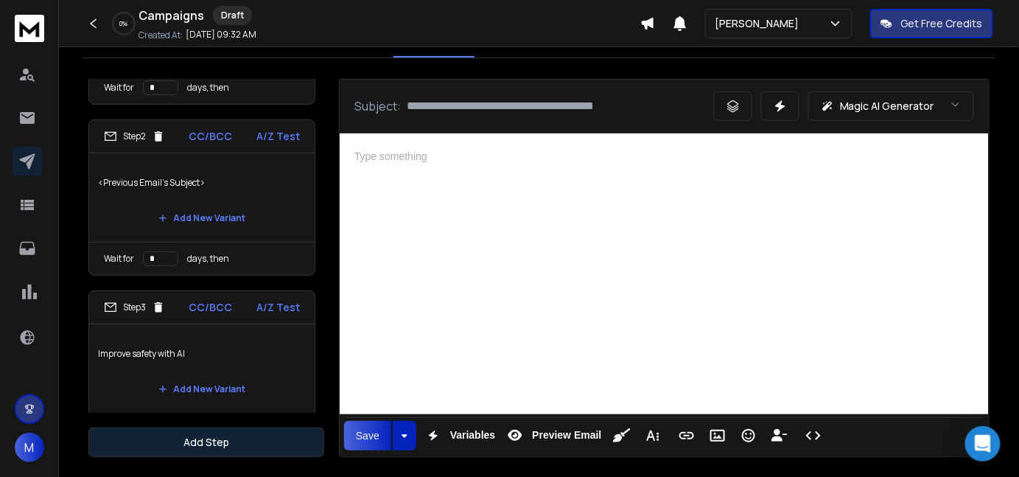
click at [200, 433] on button "Add Step" at bounding box center [206, 441] width 236 height 29
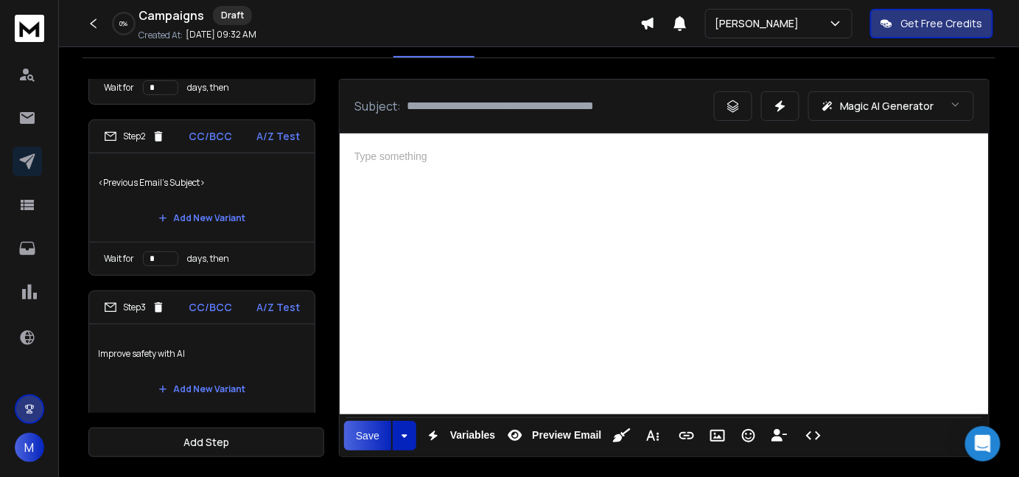
click at [400, 148] on div at bounding box center [665, 156] width 620 height 16
click at [739, 101] on icon at bounding box center [733, 105] width 13 height 13
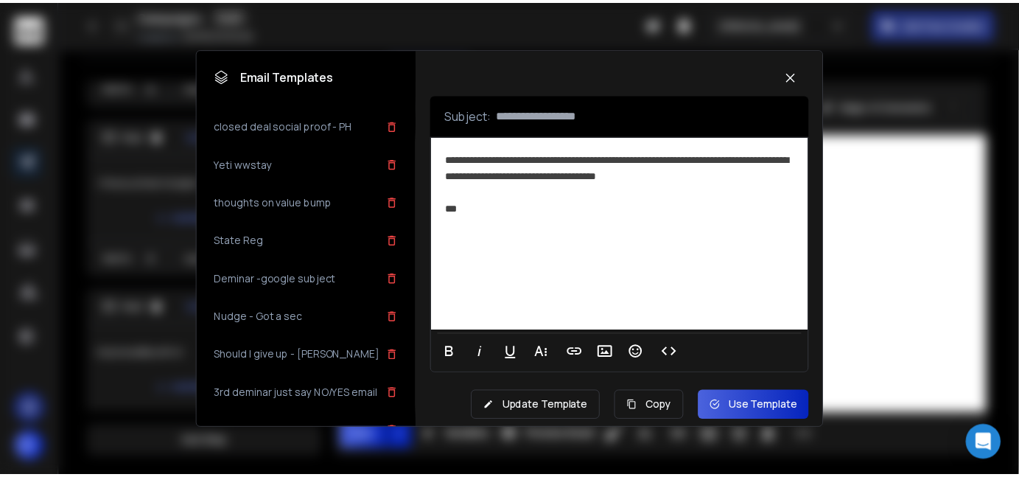
scroll to position [491, 0]
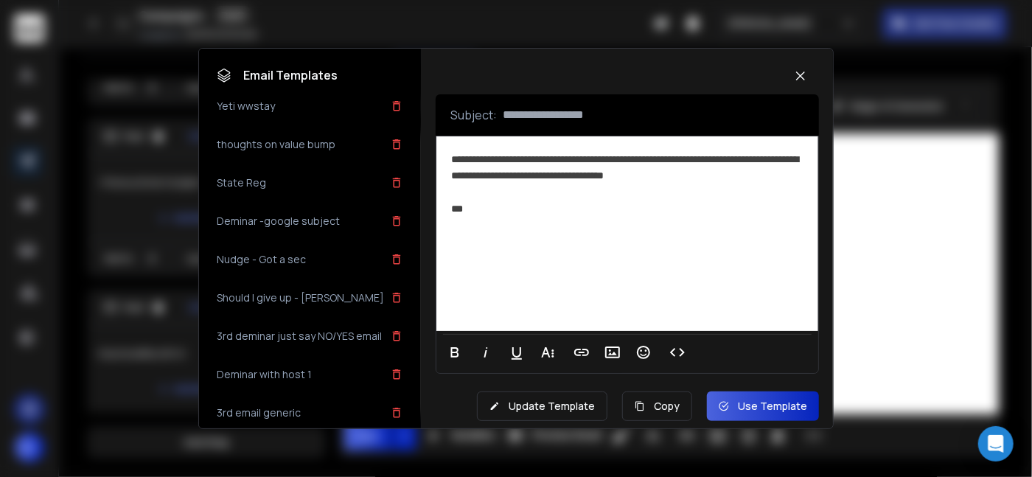
click at [806, 74] on icon at bounding box center [800, 75] width 13 height 13
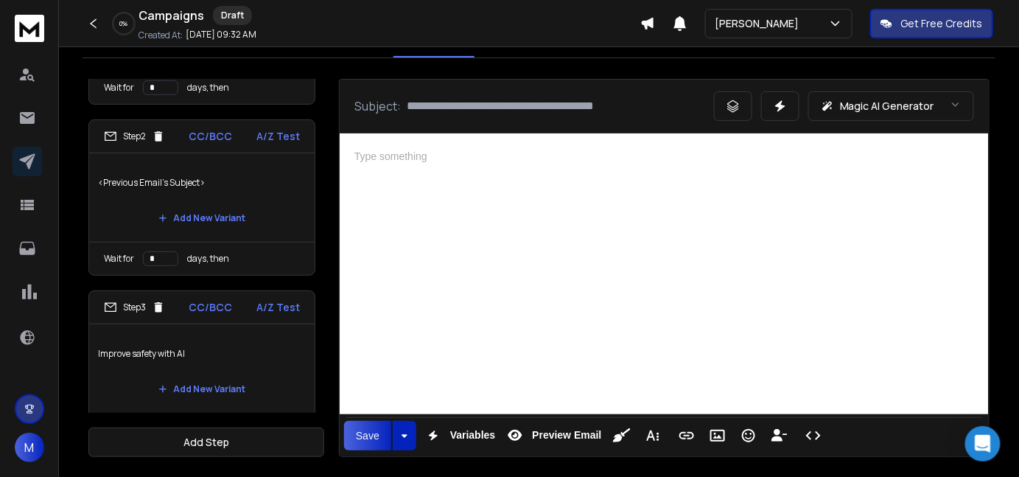
click at [427, 186] on div at bounding box center [664, 273] width 649 height 281
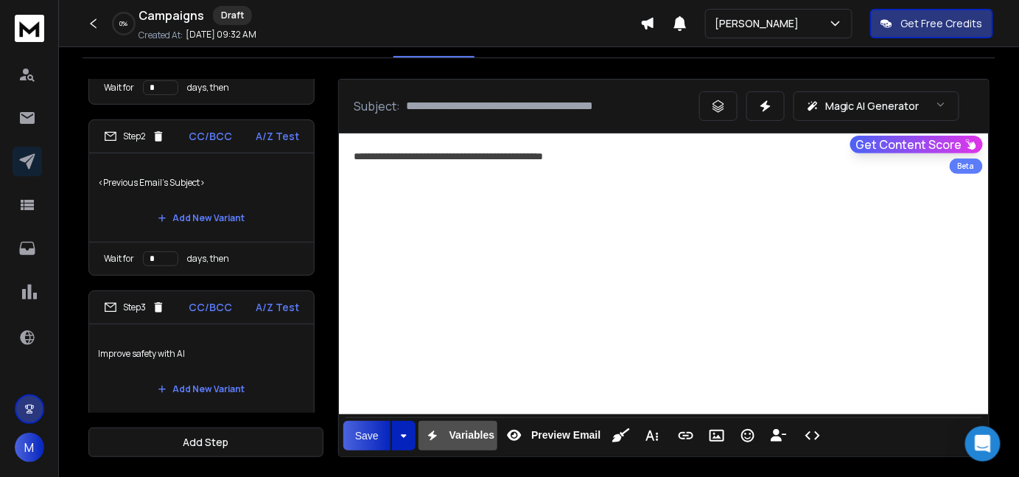
click at [472, 444] on div "Variables" at bounding box center [459, 436] width 80 height 24
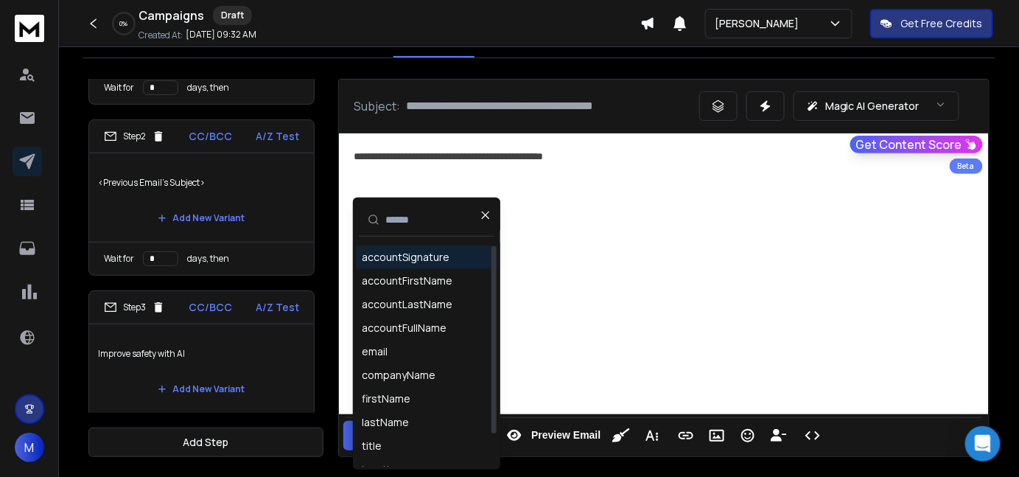
click at [417, 252] on div "accountSignature" at bounding box center [406, 257] width 88 height 15
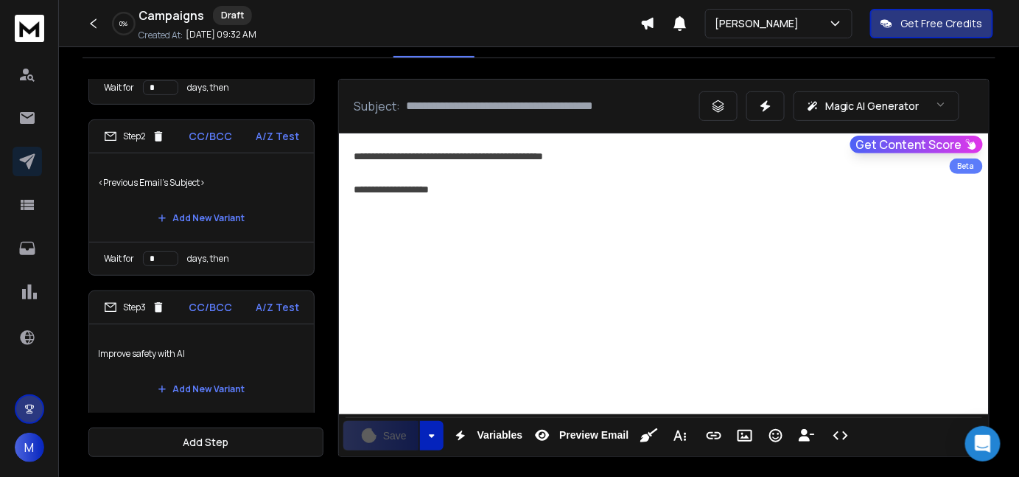
click at [221, 200] on p "<Previous Email's Subject>" at bounding box center [201, 182] width 207 height 41
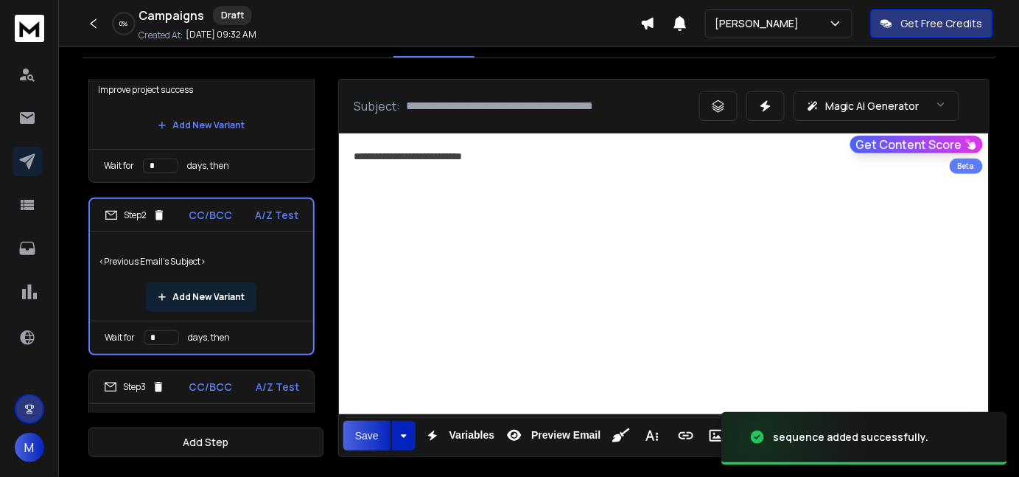
scroll to position [0, 0]
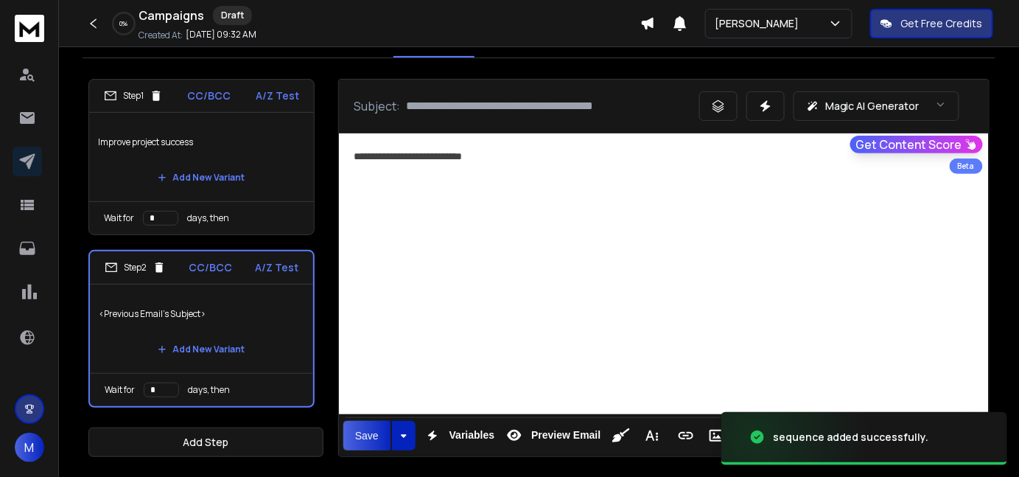
click at [185, 134] on p "Improve project success" at bounding box center [201, 142] width 207 height 41
type input "**********"
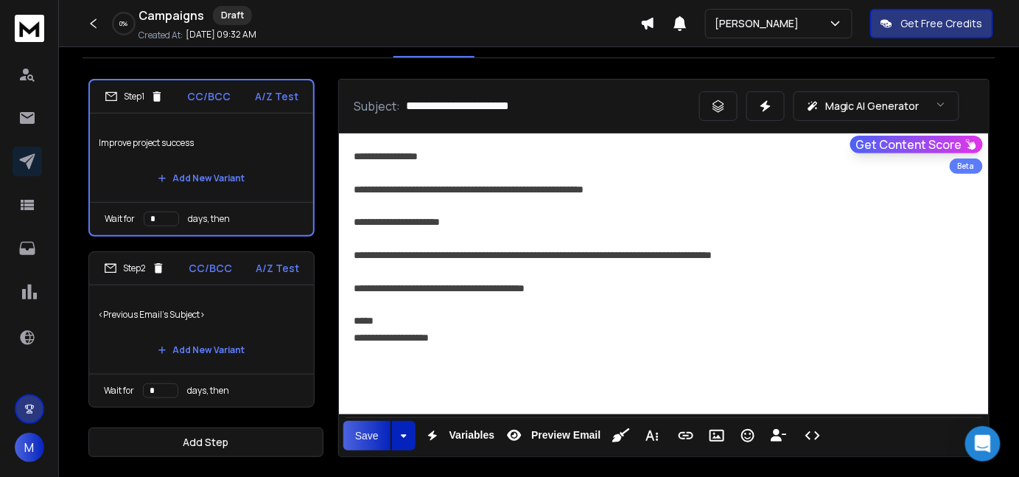
click at [809, 255] on div "**********" at bounding box center [664, 255] width 621 height 16
click at [673, 256] on div "**********" at bounding box center [664, 255] width 621 height 16
click at [646, 256] on div "**********" at bounding box center [664, 255] width 621 height 16
click at [789, 254] on div "**********" at bounding box center [664, 255] width 621 height 16
click at [495, 254] on div "**********" at bounding box center [664, 255] width 621 height 16
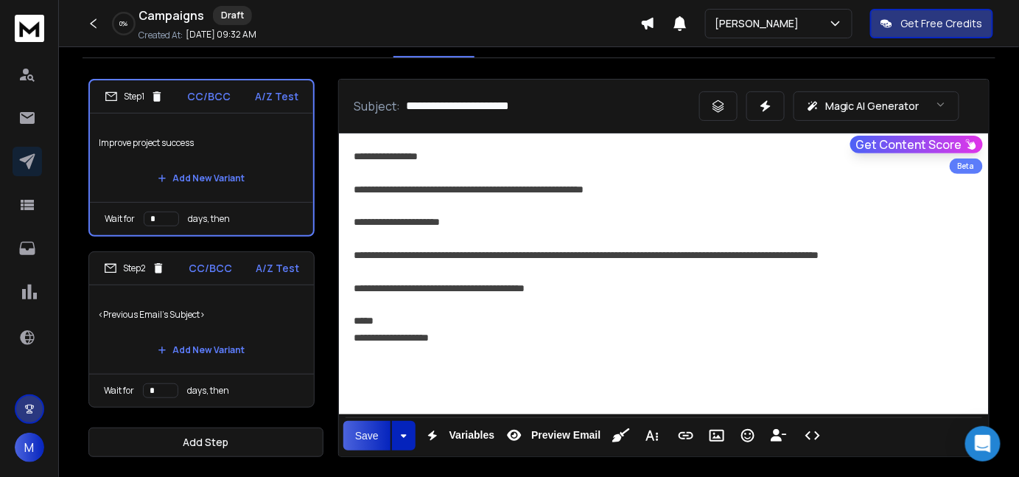
click at [787, 251] on div "**********" at bounding box center [664, 255] width 621 height 16
drag, startPoint x: 469, startPoint y: 287, endPoint x: 422, endPoint y: 288, distance: 47.2
click at [422, 288] on div "**********" at bounding box center [664, 288] width 621 height 16
click at [398, 439] on div "button" at bounding box center [404, 435] width 24 height 29
click at [416, 407] on link "Save as Template" at bounding box center [450, 404] width 117 height 22
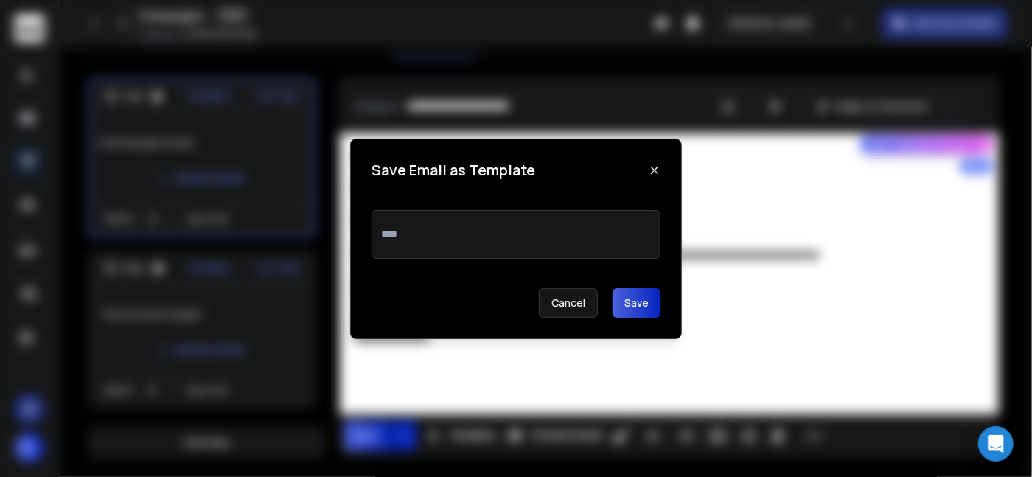
click at [421, 239] on input at bounding box center [515, 234] width 289 height 49
type input "**********"
click at [628, 302] on button "Save" at bounding box center [636, 302] width 48 height 29
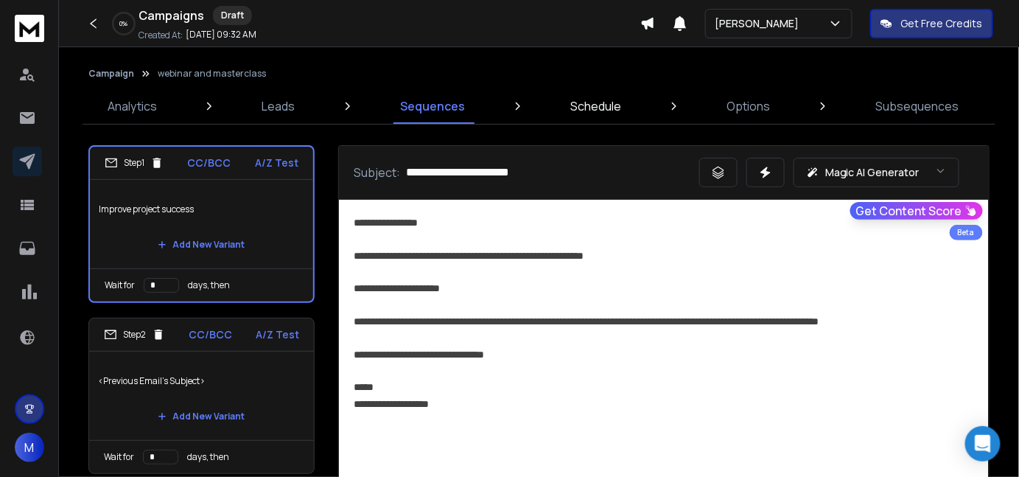
click at [577, 108] on p "Schedule" at bounding box center [595, 106] width 51 height 18
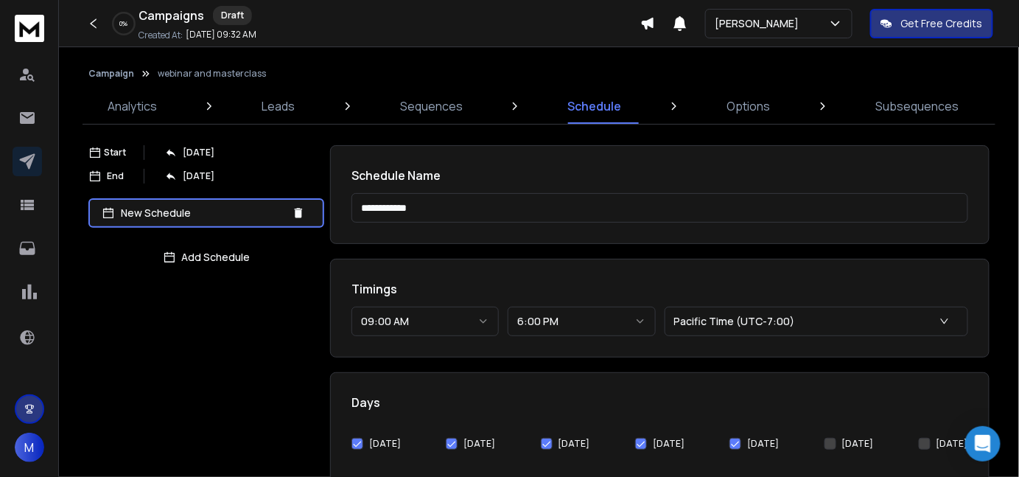
click at [400, 203] on input "**********" at bounding box center [660, 207] width 617 height 29
click at [778, 107] on link "Options" at bounding box center [749, 105] width 61 height 35
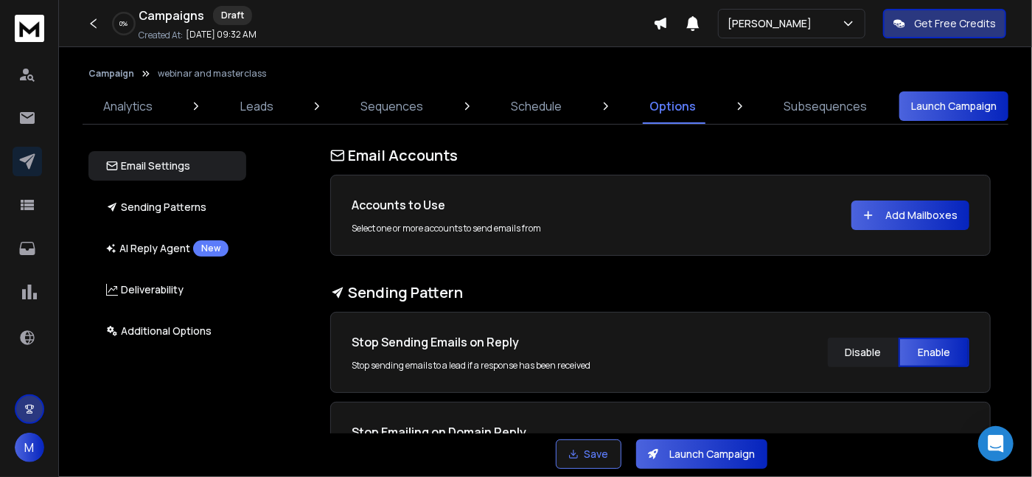
click at [907, 214] on button "Add Mailboxes" at bounding box center [910, 214] width 118 height 29
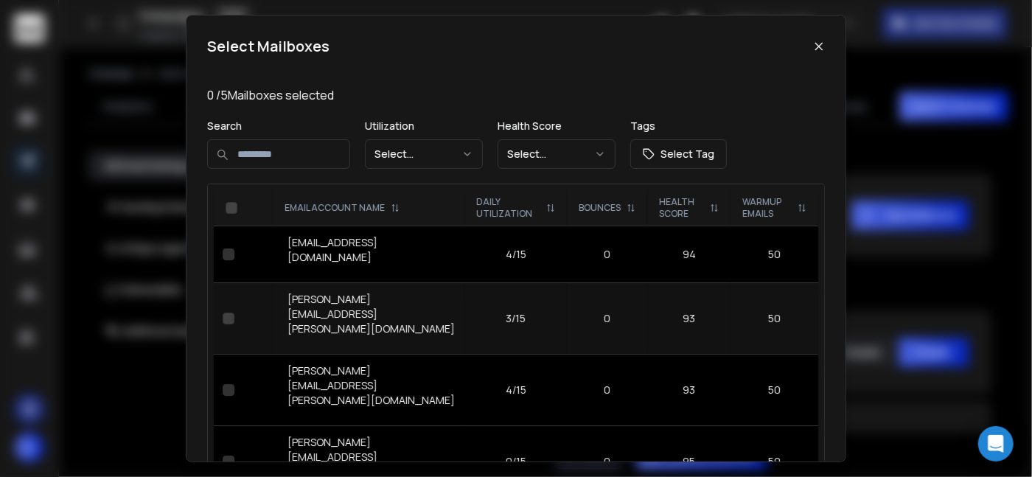
scroll to position [27, 0]
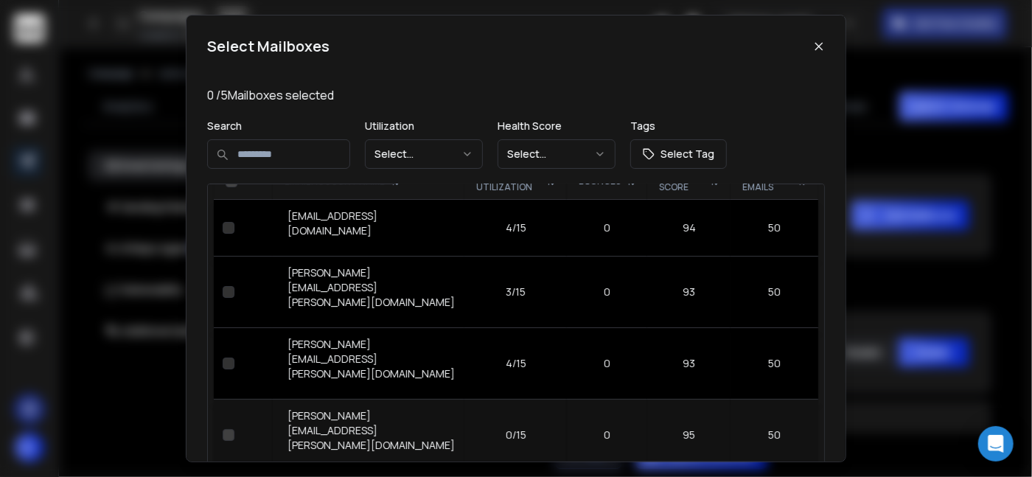
click at [229, 429] on button "button" at bounding box center [229, 435] width 12 height 12
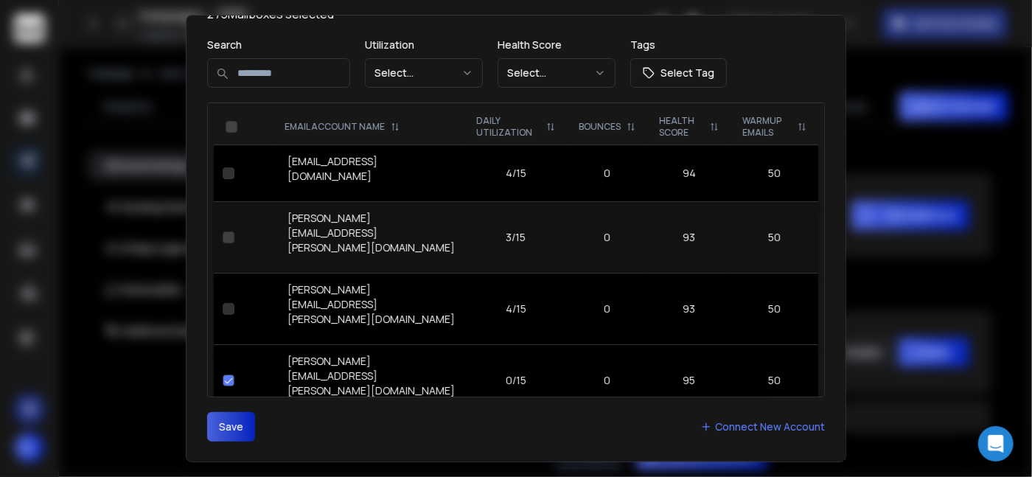
scroll to position [0, 0]
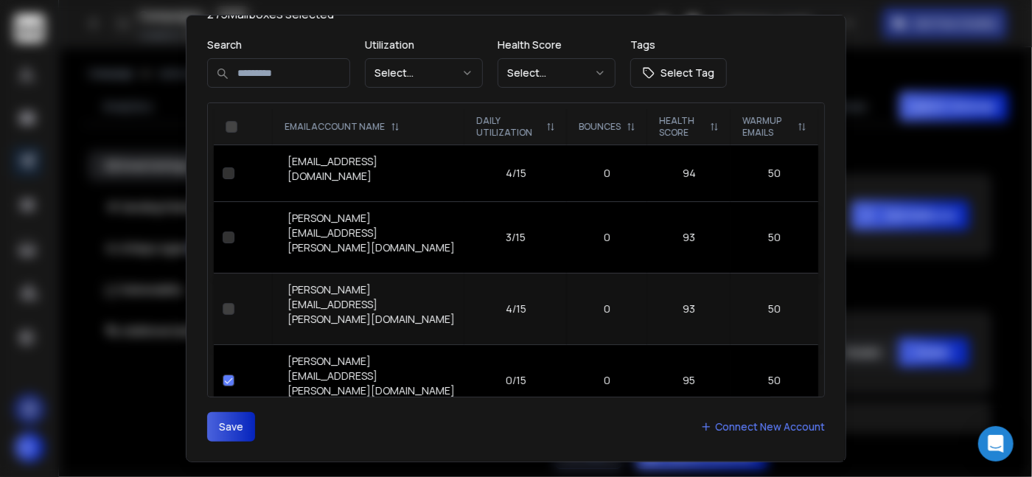
click at [227, 303] on button "button" at bounding box center [229, 309] width 12 height 12
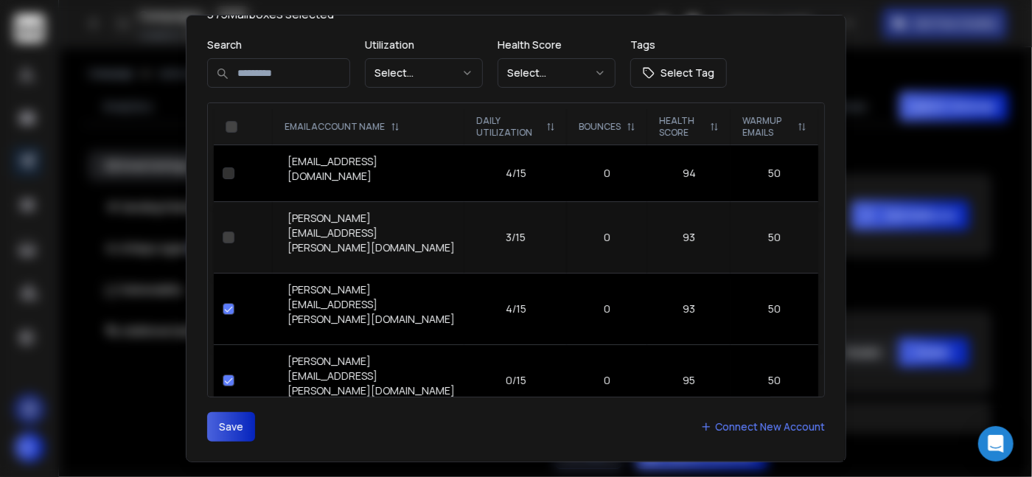
click at [230, 231] on button "button" at bounding box center [229, 237] width 12 height 12
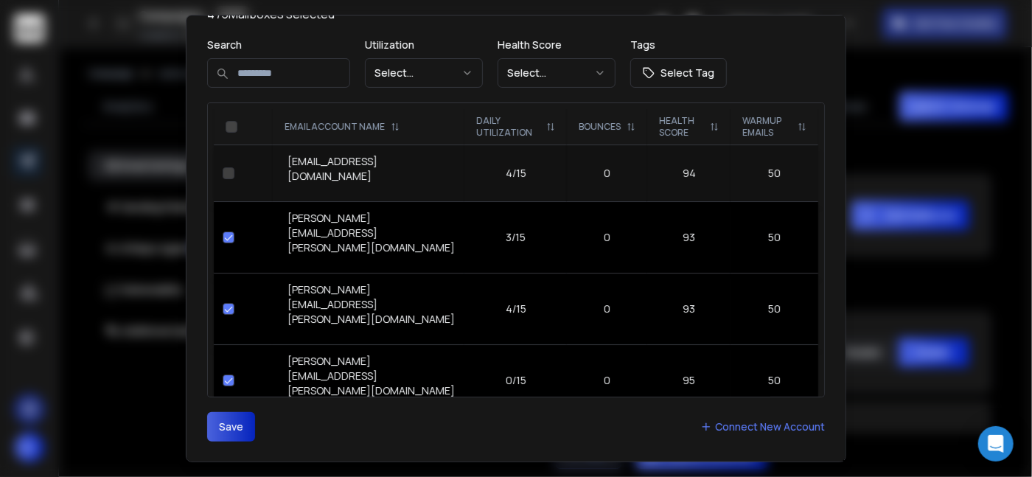
click at [228, 170] on button "button" at bounding box center [229, 173] width 12 height 12
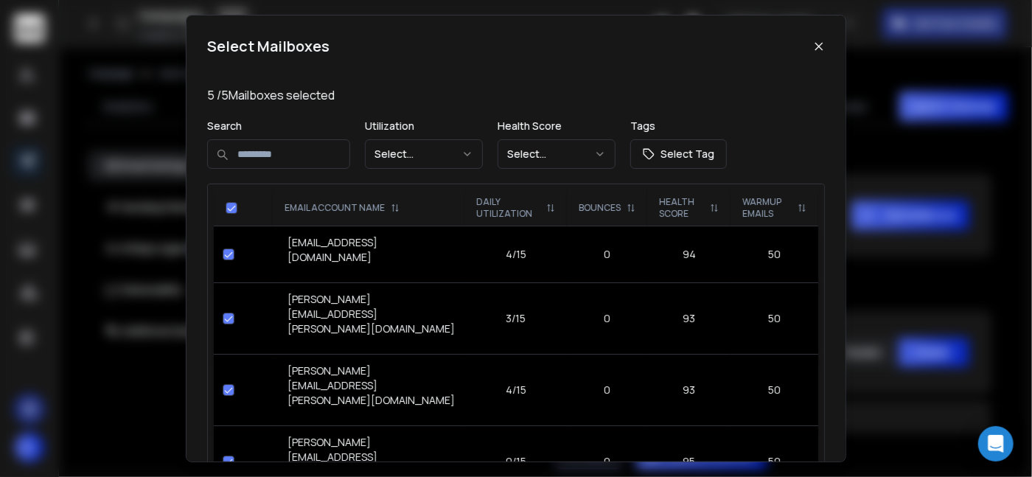
click at [562, 158] on button "Select..." at bounding box center [556, 153] width 118 height 29
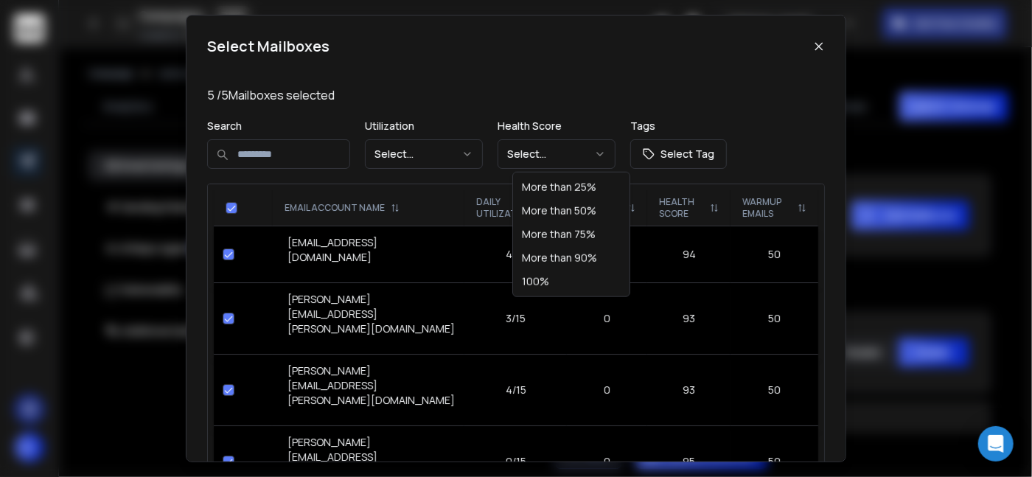
click at [651, 78] on div "Select Mailboxes" at bounding box center [516, 61] width 618 height 50
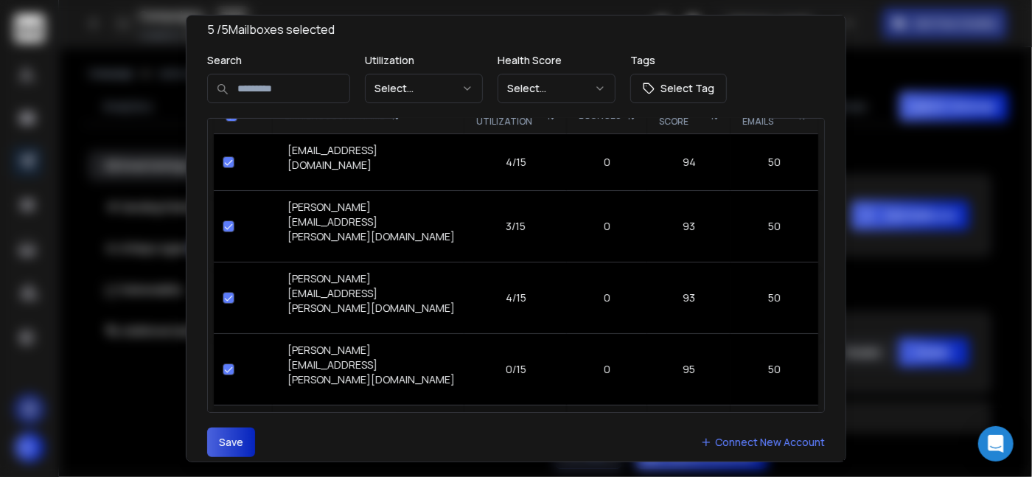
scroll to position [81, 0]
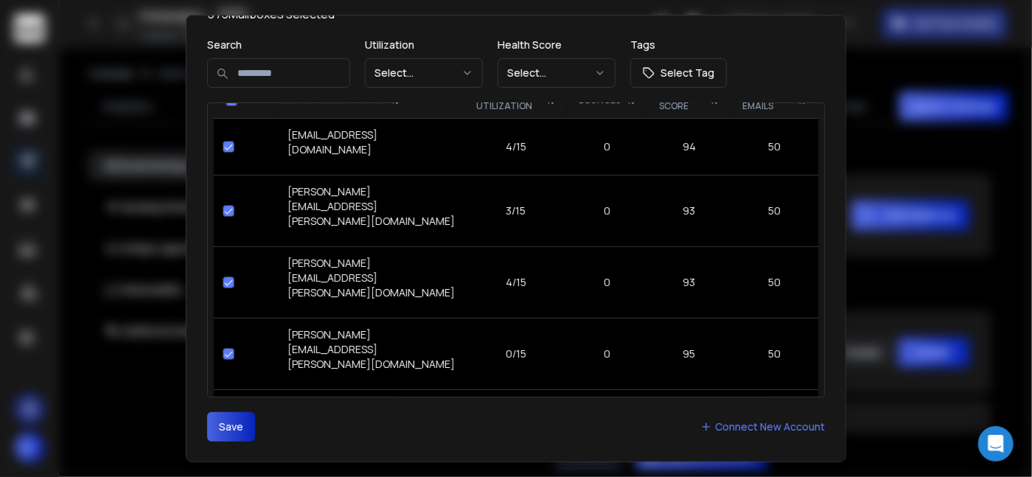
click at [220, 430] on button "Save" at bounding box center [231, 426] width 48 height 29
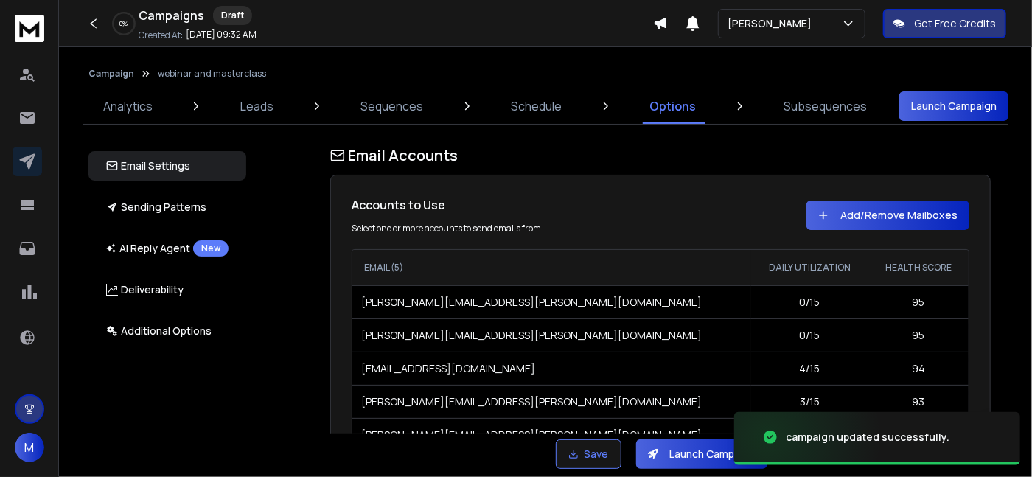
click at [929, 110] on button "Launch Campaign" at bounding box center [953, 105] width 109 height 29
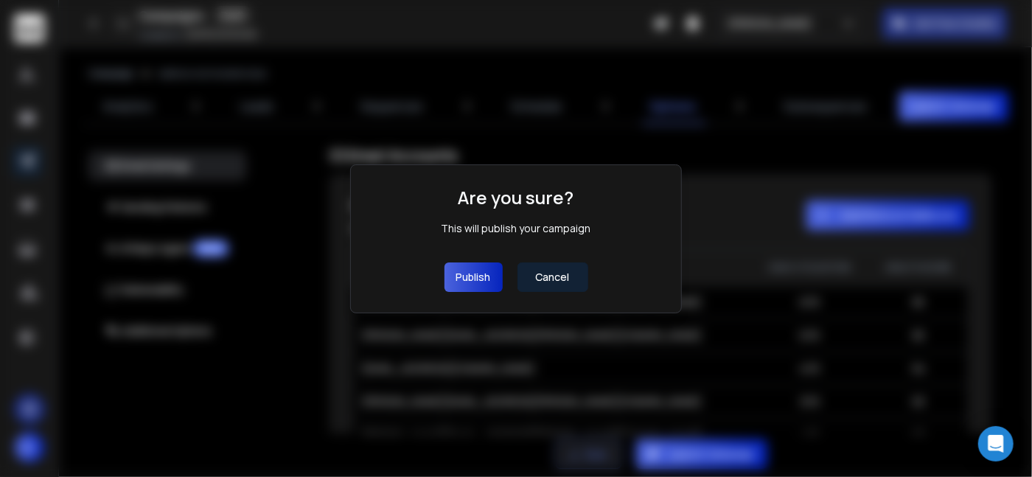
click at [482, 276] on button "Publish" at bounding box center [473, 276] width 58 height 29
